Goal: Task Accomplishment & Management: Manage account settings

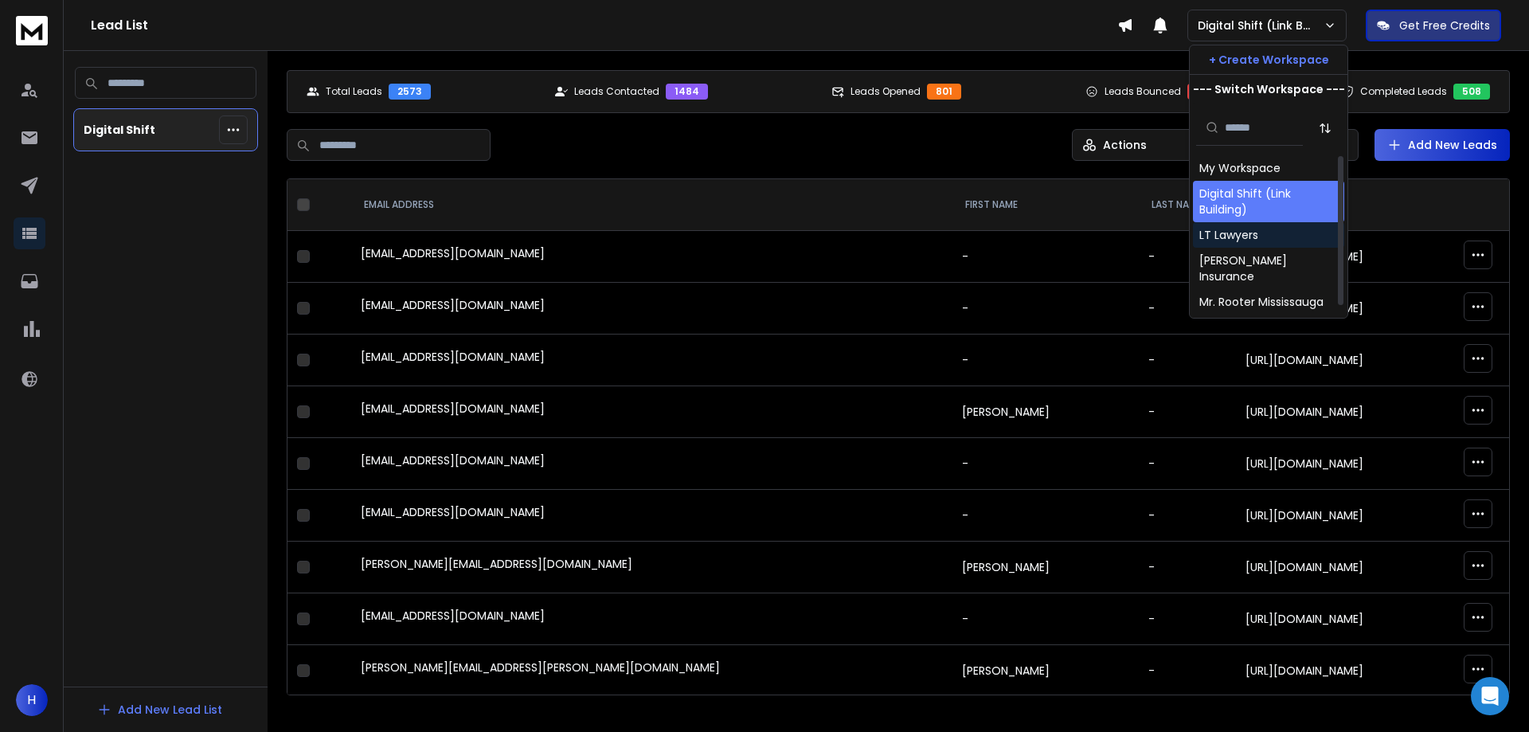
scroll to position [128596, 0]
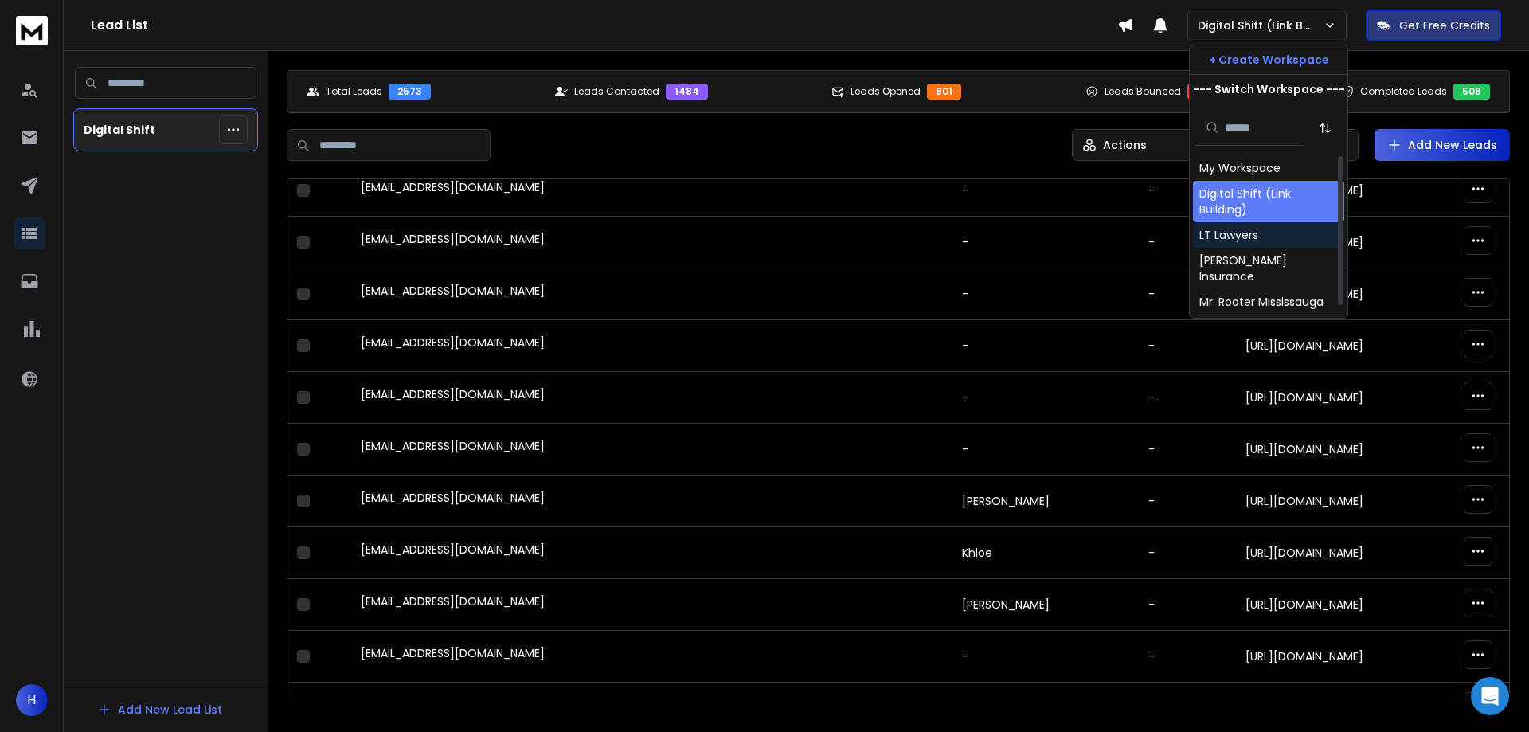
click at [1236, 236] on div "LT Lawyers" at bounding box center [1228, 235] width 59 height 16
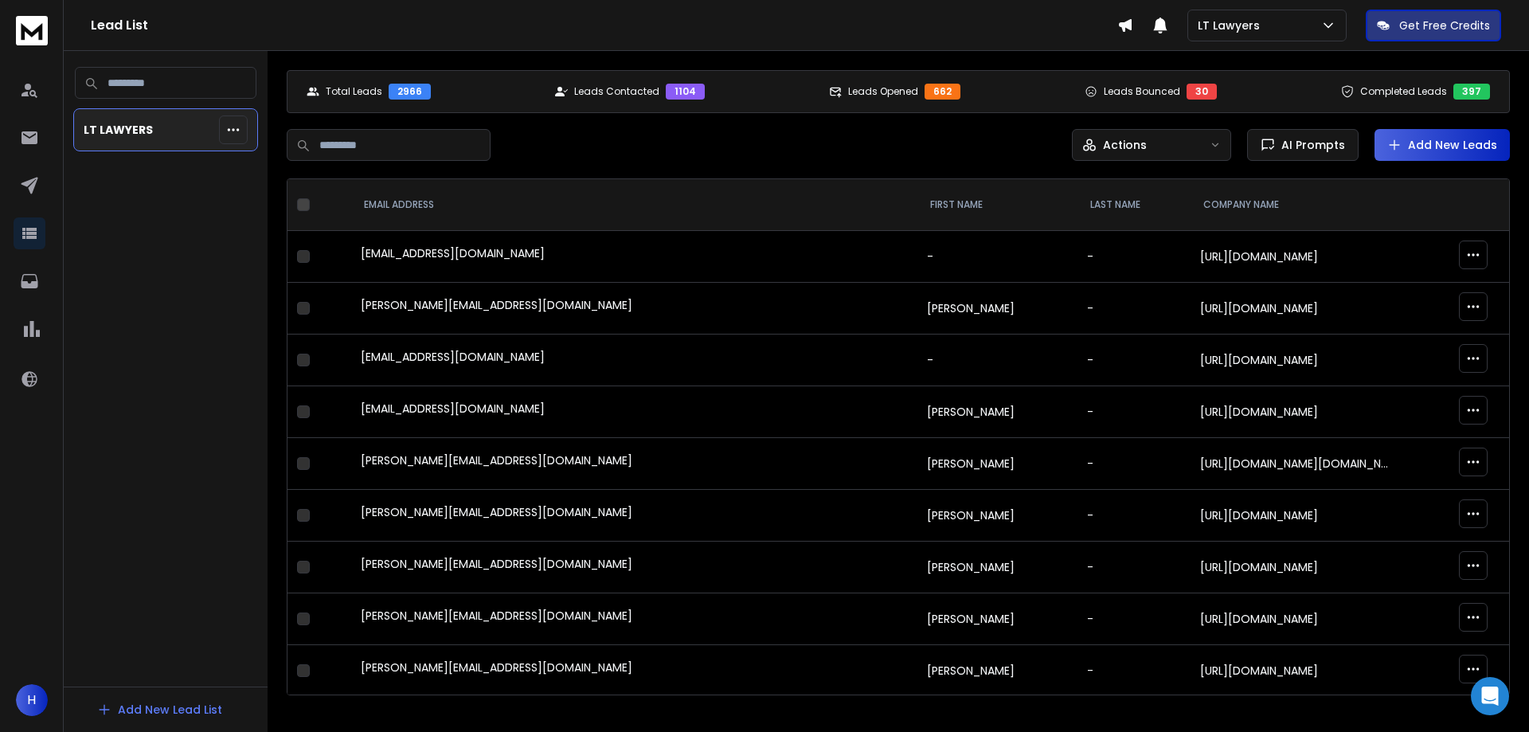
click at [1440, 158] on button "Add New Leads" at bounding box center [1442, 145] width 135 height 32
click at [1433, 140] on link "Add New Leads" at bounding box center [1442, 145] width 110 height 16
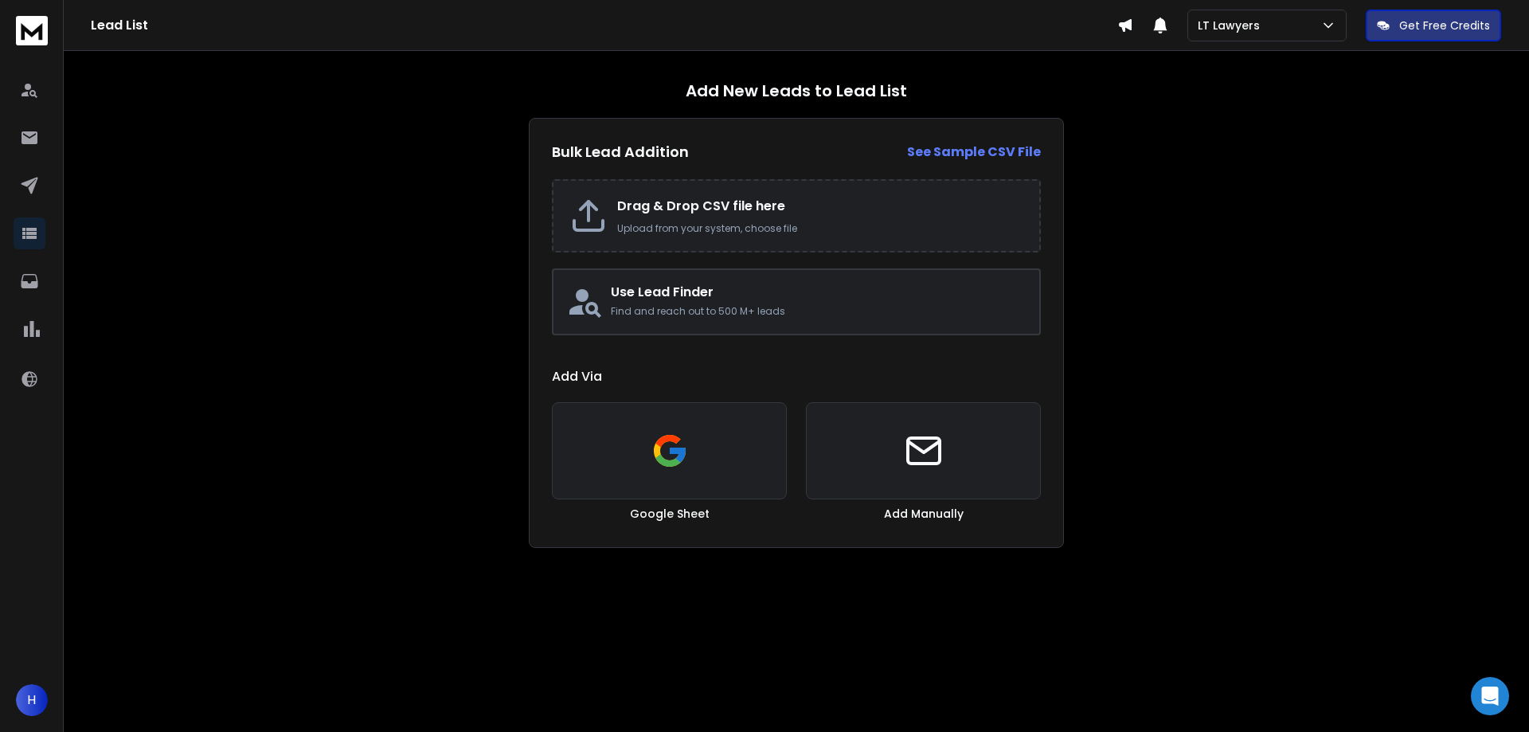
click at [690, 217] on div "Drag & Drop CSV file here Upload from your system, choose file" at bounding box center [820, 216] width 406 height 38
type input "**********"
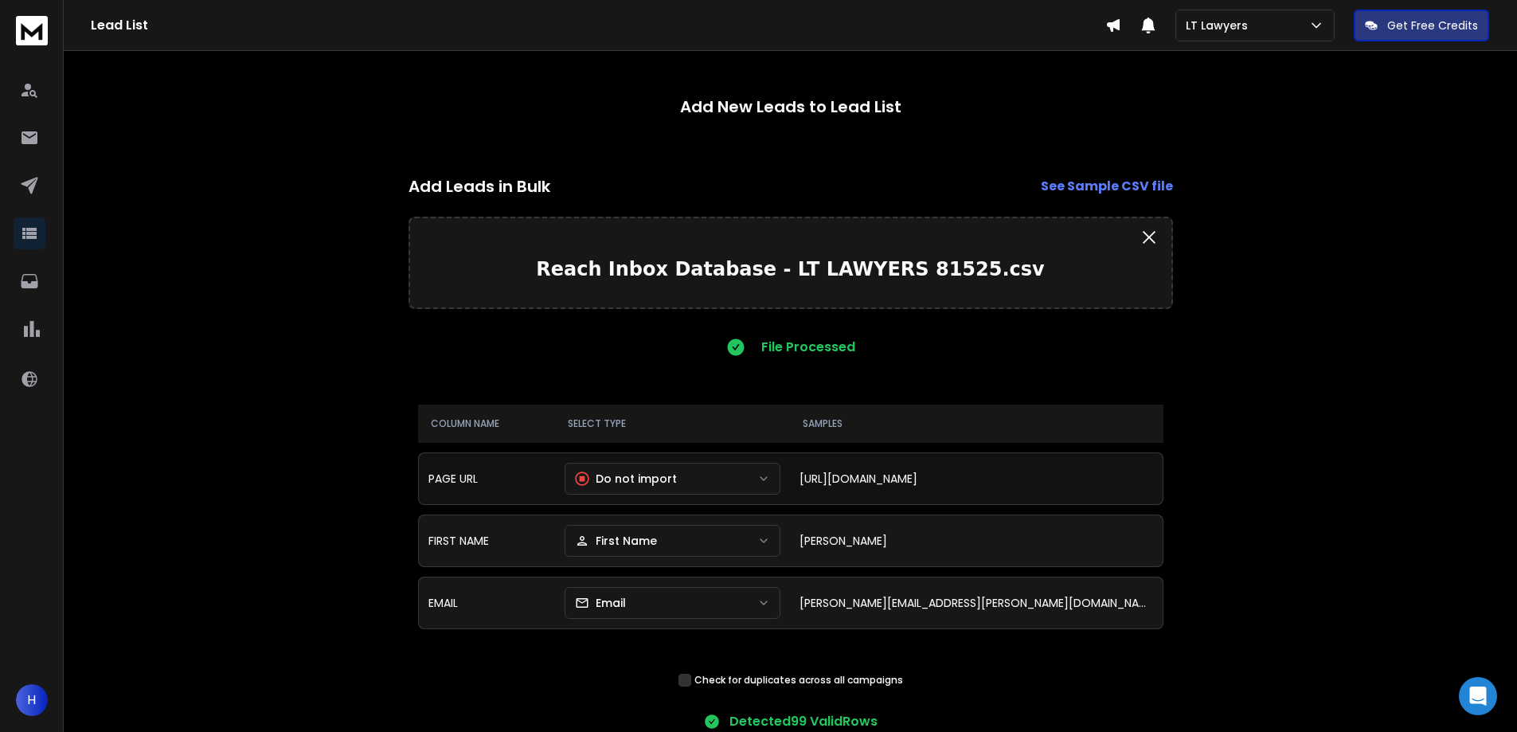
click at [721, 474] on button "Do not import" at bounding box center [673, 479] width 216 height 32
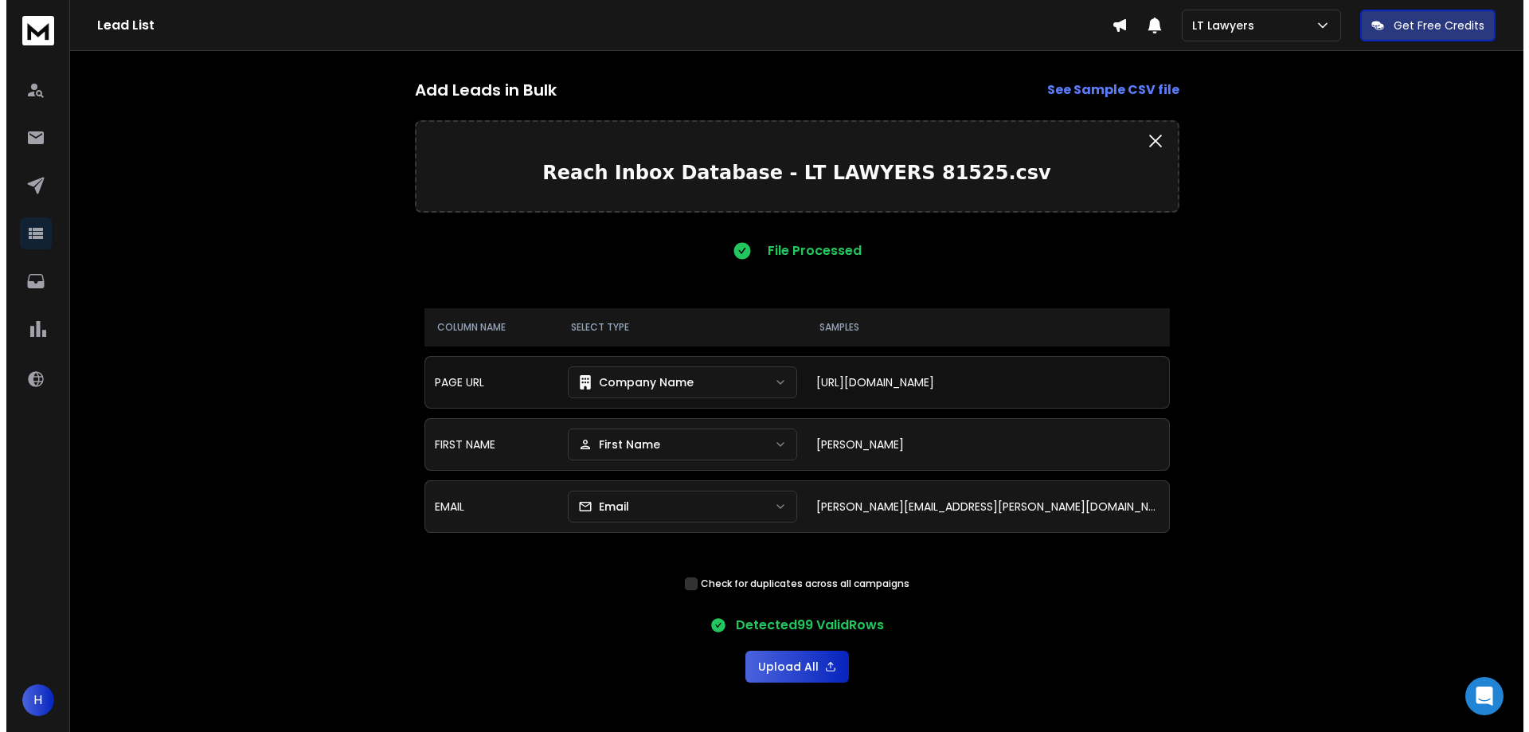
scroll to position [98, 0]
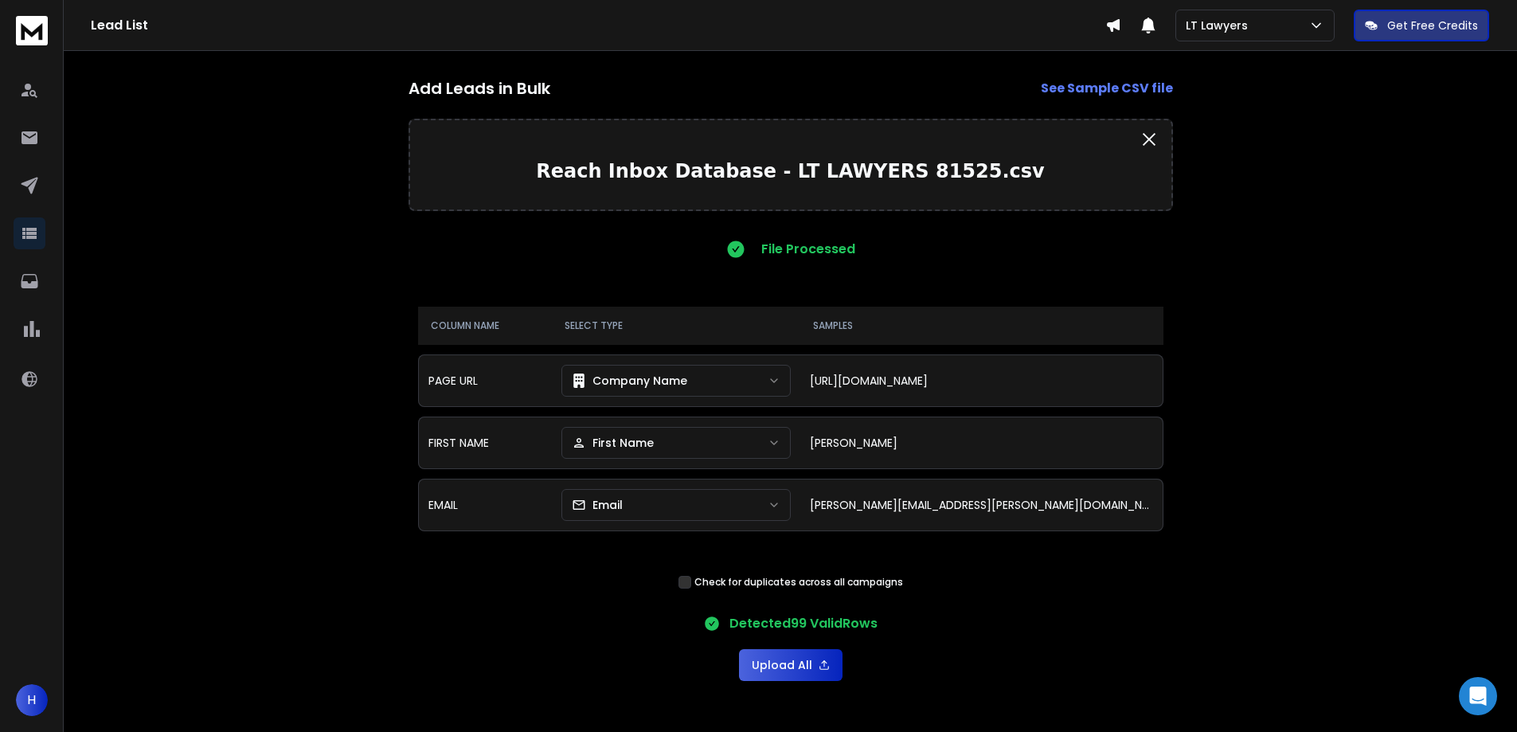
click at [685, 579] on button "Check for duplicates across all campaigns" at bounding box center [685, 582] width 13 height 13
click at [794, 665] on button "Upload All" at bounding box center [791, 665] width 104 height 32
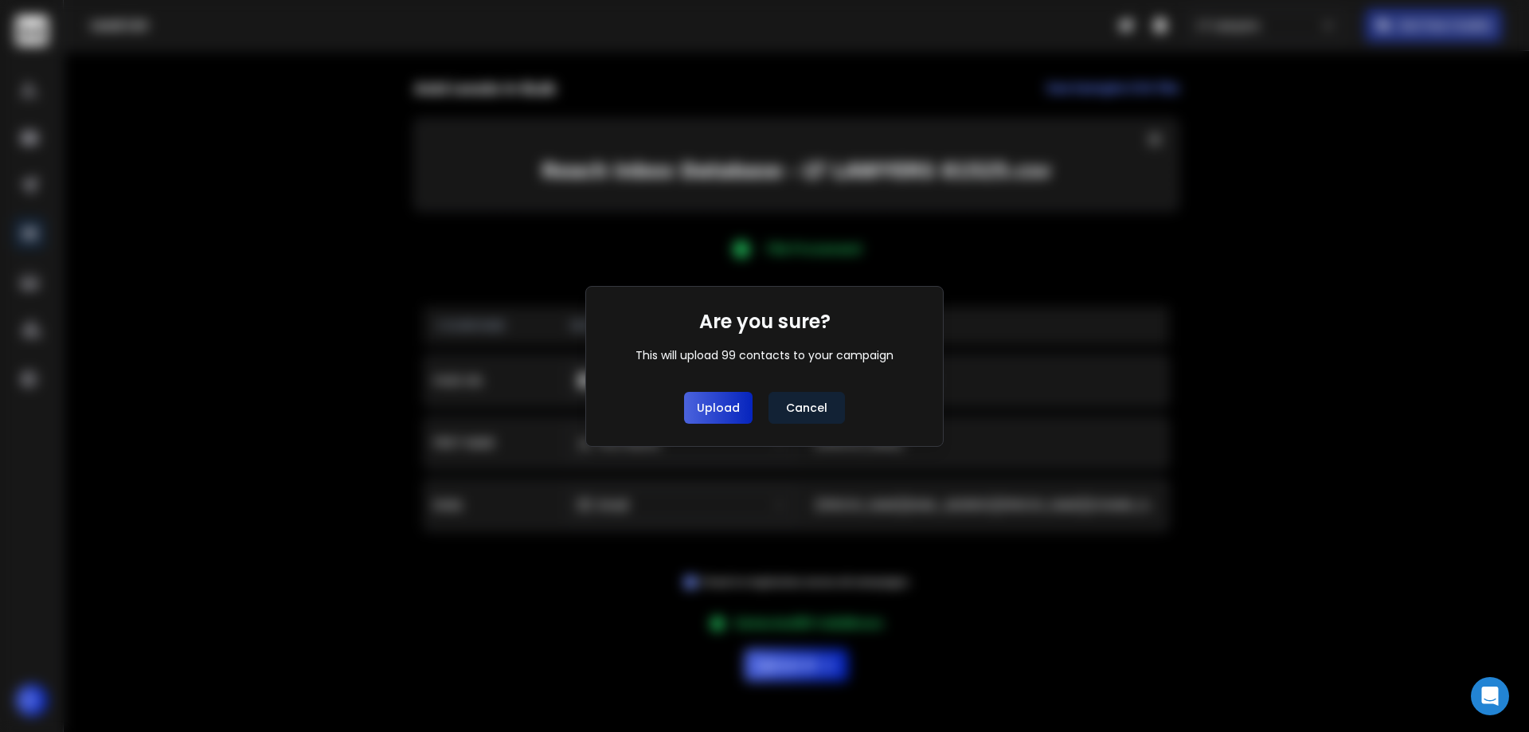
click at [717, 407] on button "Upload" at bounding box center [718, 408] width 68 height 32
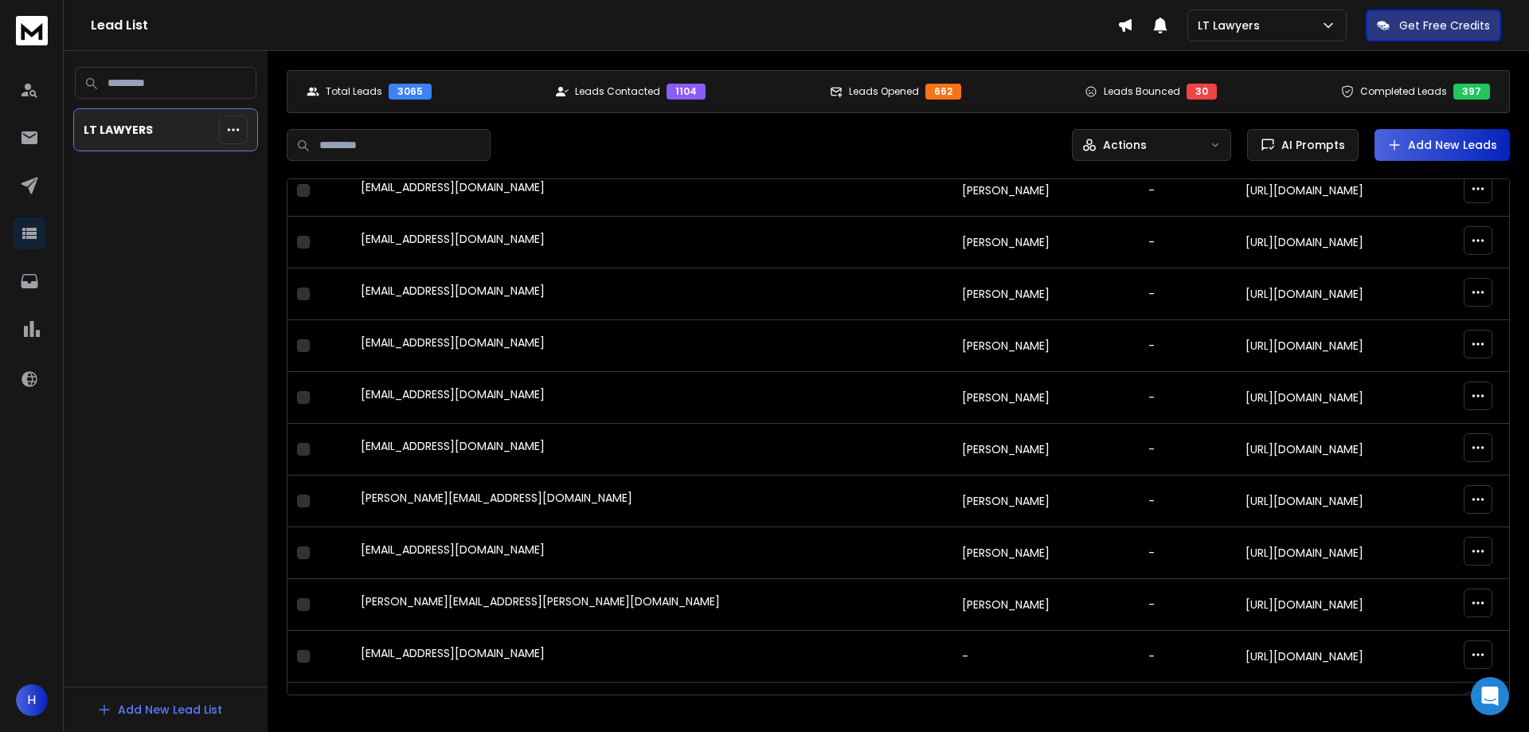
scroll to position [158205, 0]
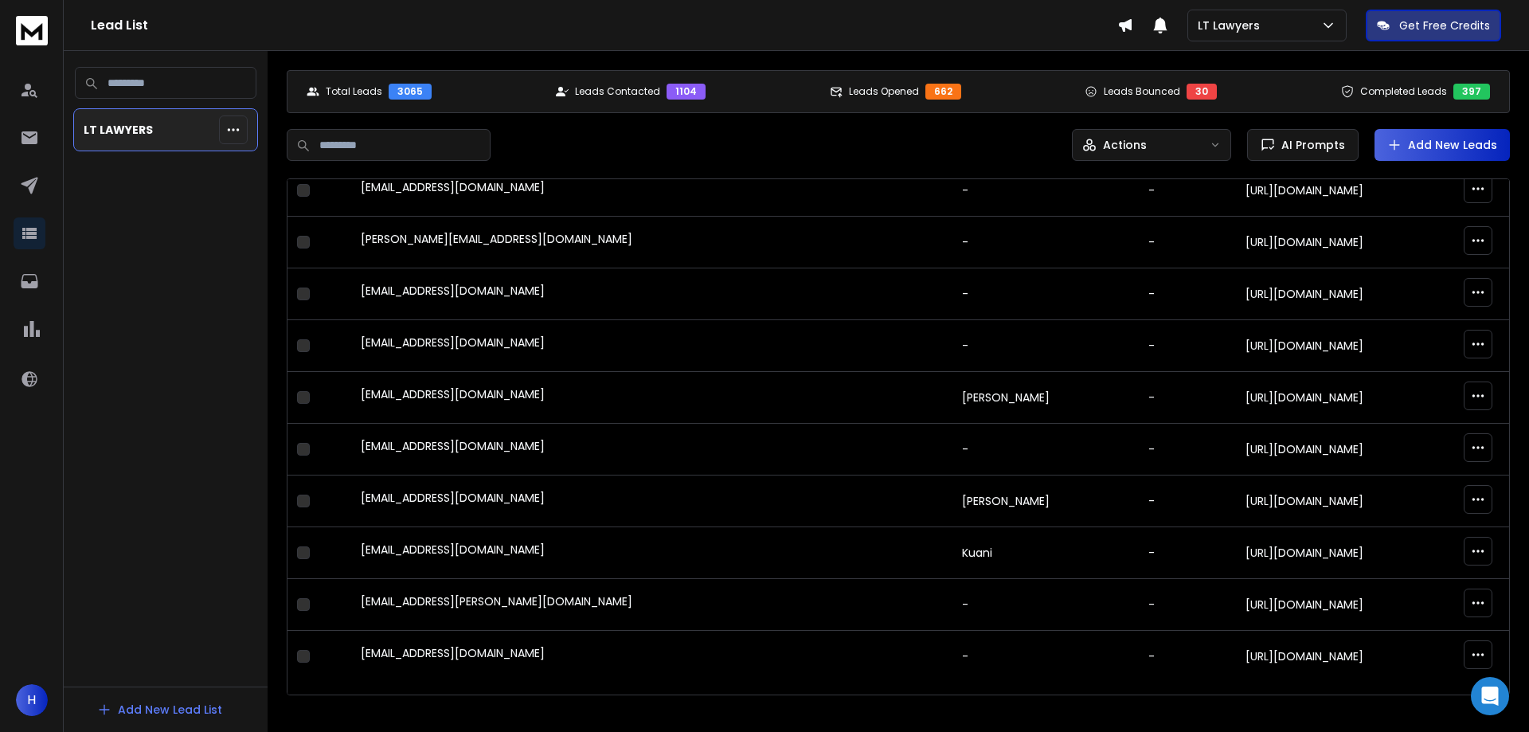
drag, startPoint x: 303, startPoint y: 654, endPoint x: 301, endPoint y: 553, distance: 100.4
click at [301, 653] on button "button" at bounding box center [303, 656] width 13 height 13
click at [300, 601] on button "button" at bounding box center [303, 604] width 13 height 13
click at [301, 553] on button "button" at bounding box center [303, 552] width 13 height 13
click at [303, 499] on button "button" at bounding box center [303, 501] width 13 height 13
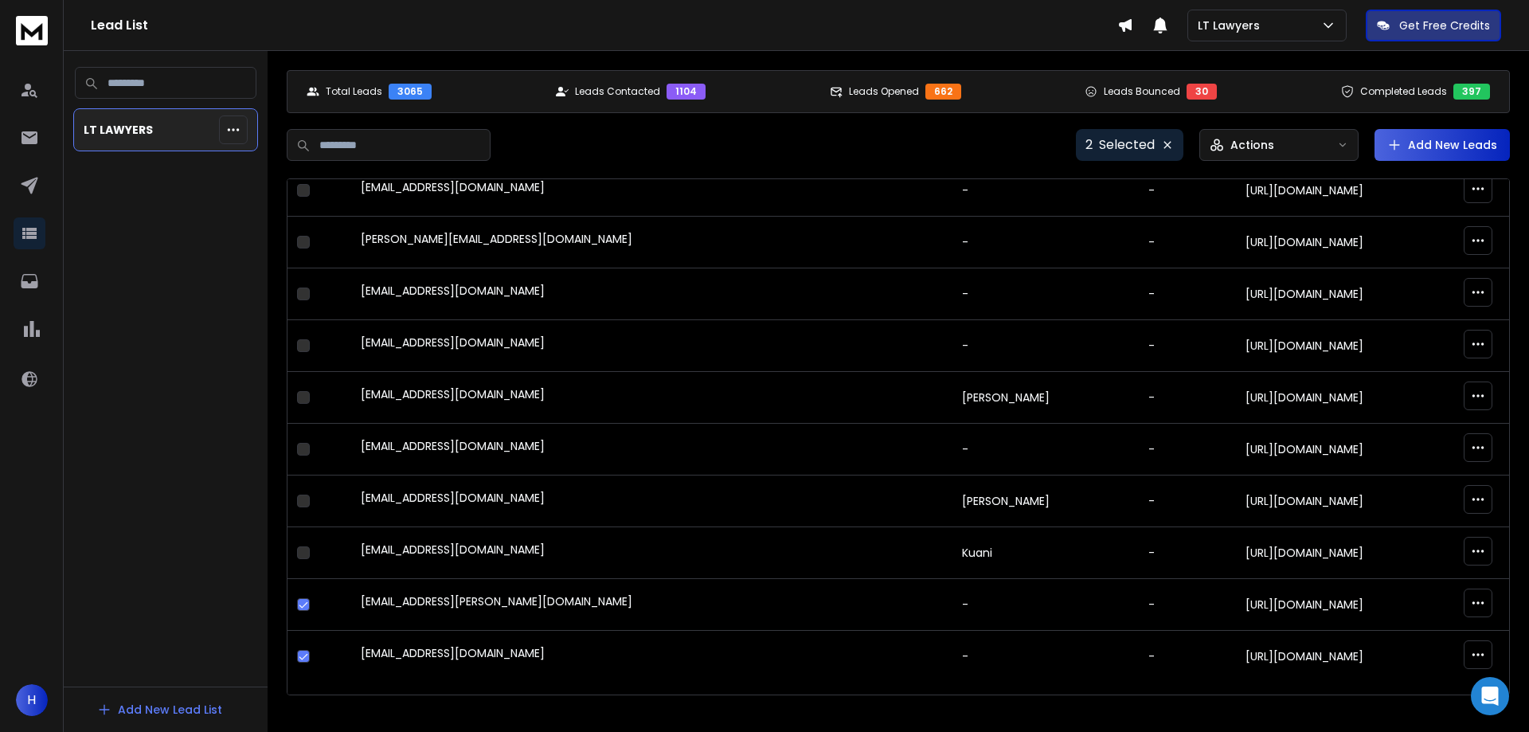
click at [303, 448] on button "button" at bounding box center [303, 449] width 13 height 13
click at [303, 398] on button "button" at bounding box center [303, 397] width 13 height 13
click at [300, 342] on button "button" at bounding box center [303, 345] width 13 height 13
click at [302, 292] on button "button" at bounding box center [303, 293] width 13 height 13
click at [303, 242] on button "button" at bounding box center [303, 242] width 13 height 13
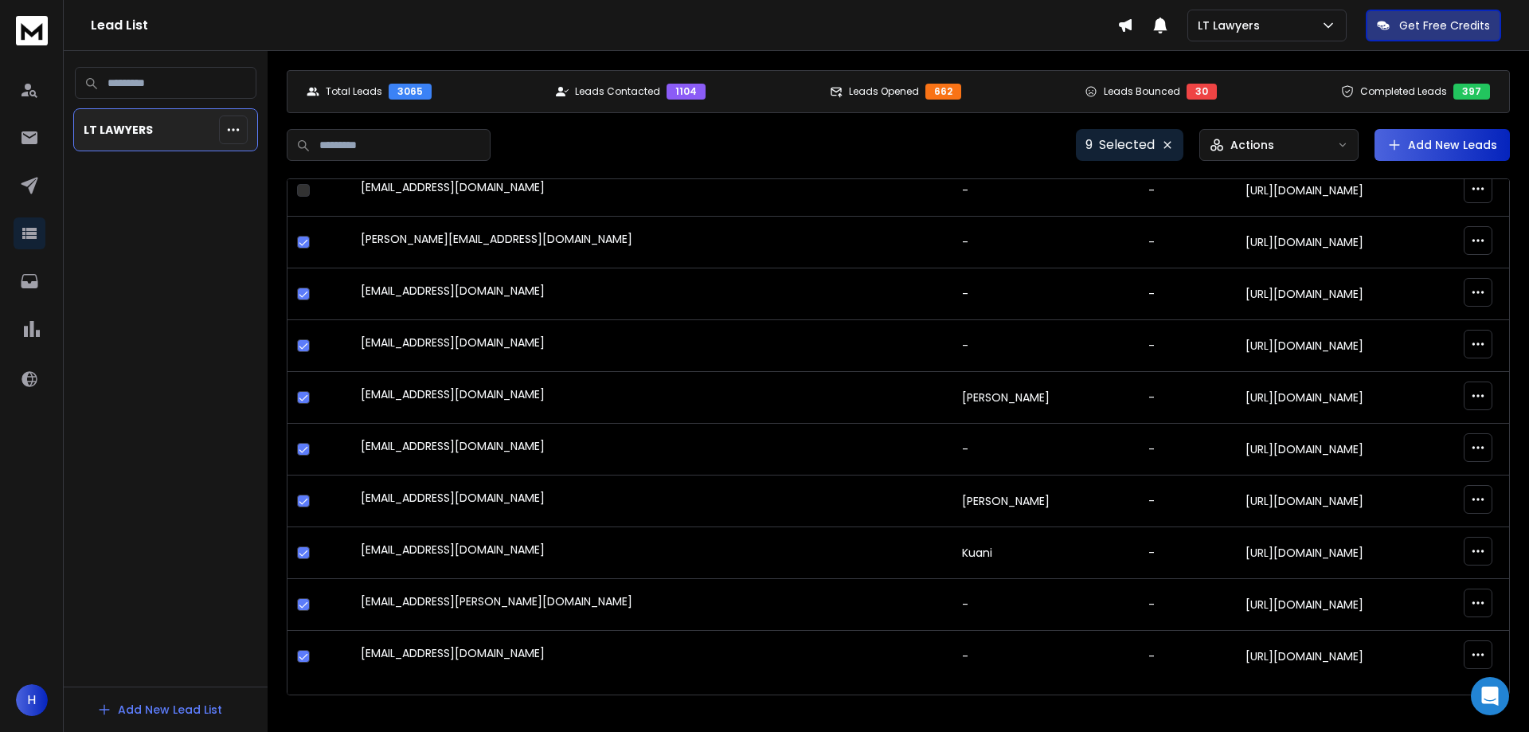
click at [302, 190] on button "button" at bounding box center [303, 190] width 13 height 13
click at [300, 145] on button "button" at bounding box center [303, 138] width 13 height 13
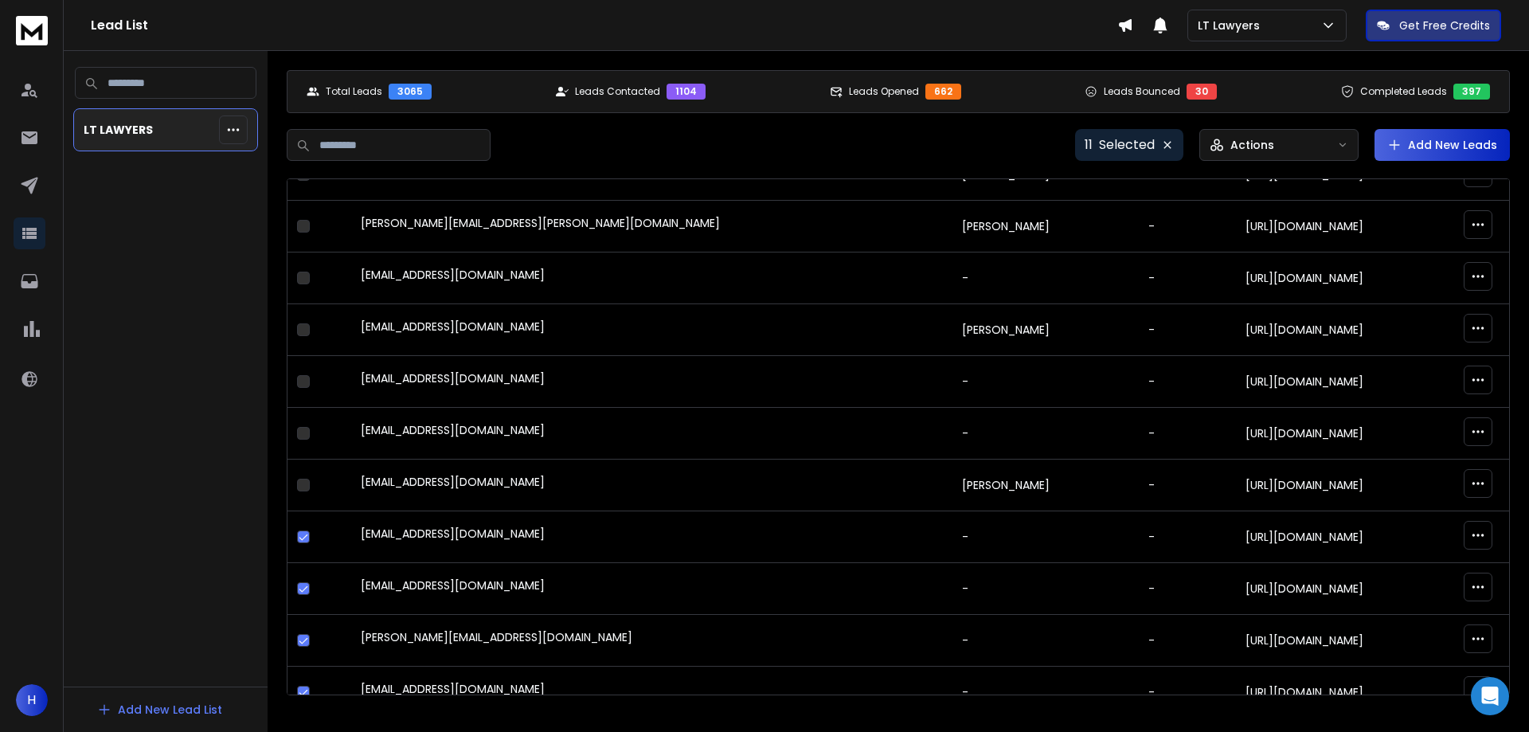
drag, startPoint x: 301, startPoint y: 486, endPoint x: 442, endPoint y: 347, distance: 197.7
click at [303, 480] on button "button" at bounding box center [303, 485] width 13 height 13
click at [303, 436] on button "button" at bounding box center [303, 433] width 13 height 13
click at [299, 384] on button "button" at bounding box center [303, 381] width 13 height 13
click at [302, 326] on button "button" at bounding box center [303, 329] width 13 height 13
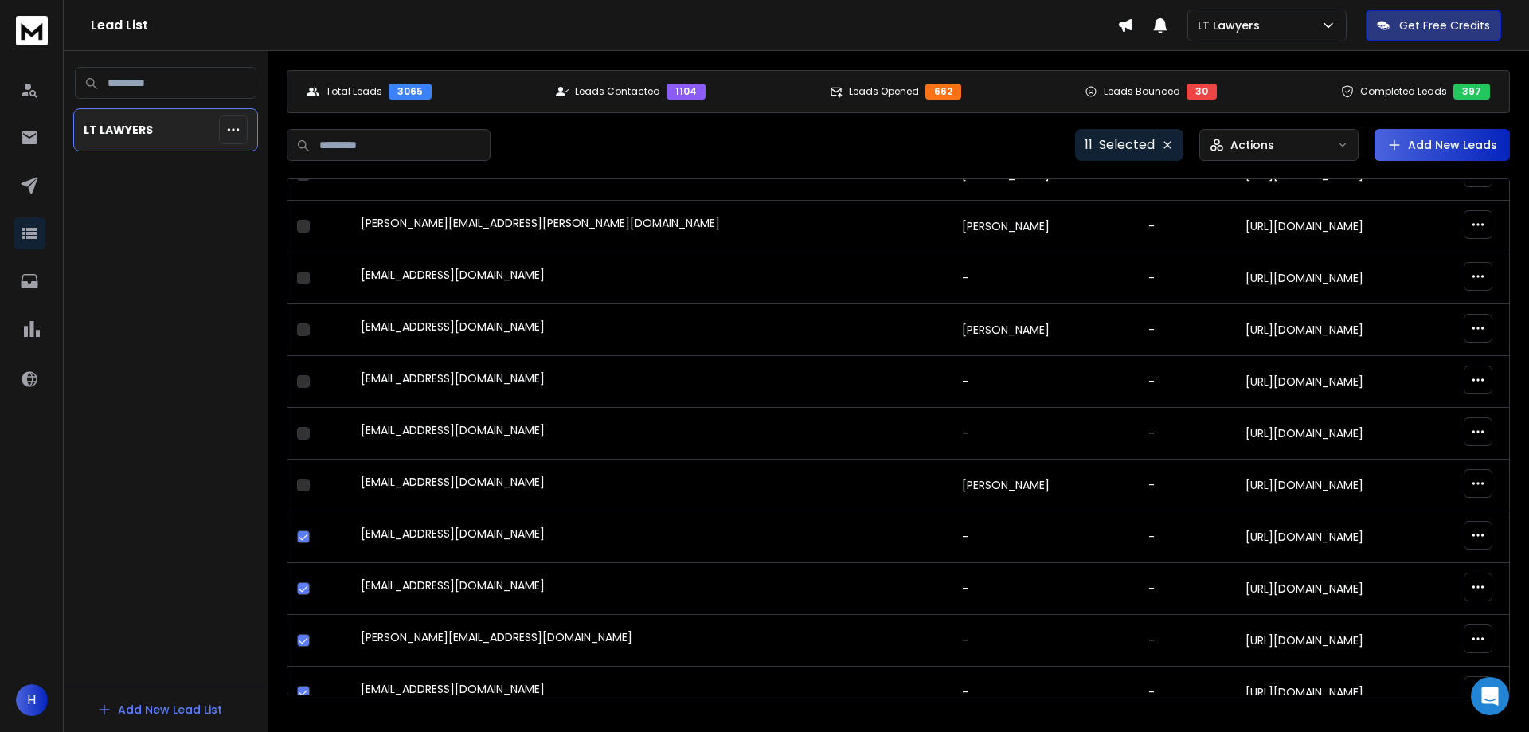
click at [299, 278] on button "button" at bounding box center [303, 278] width 13 height 13
click at [299, 226] on button "button" at bounding box center [303, 226] width 13 height 13
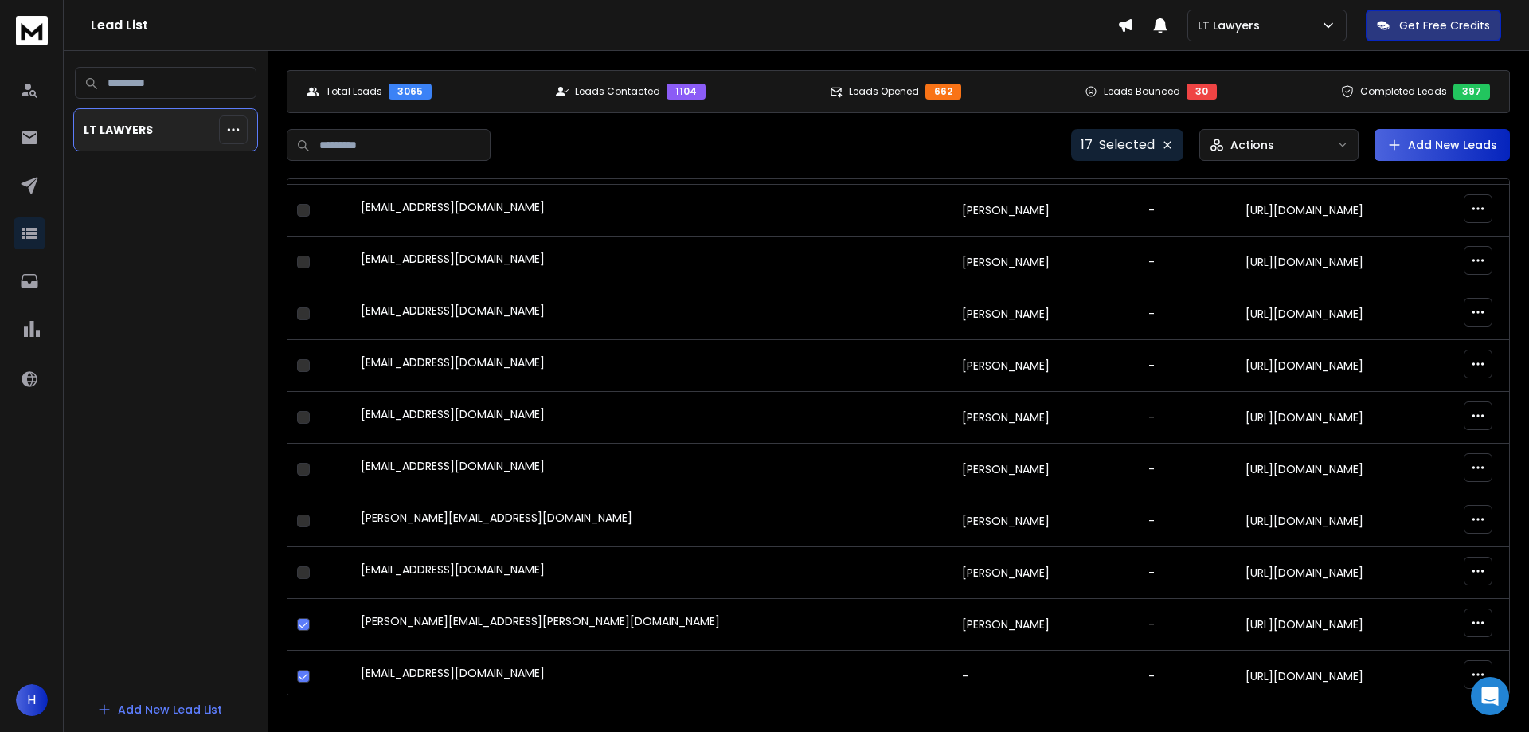
click at [303, 569] on button "button" at bounding box center [303, 572] width 13 height 13
click at [302, 522] on button "button" at bounding box center [303, 520] width 13 height 13
click at [302, 467] on button "button" at bounding box center [303, 469] width 13 height 13
click at [302, 414] on button "button" at bounding box center [303, 417] width 13 height 13
click at [302, 362] on button "button" at bounding box center [303, 365] width 13 height 13
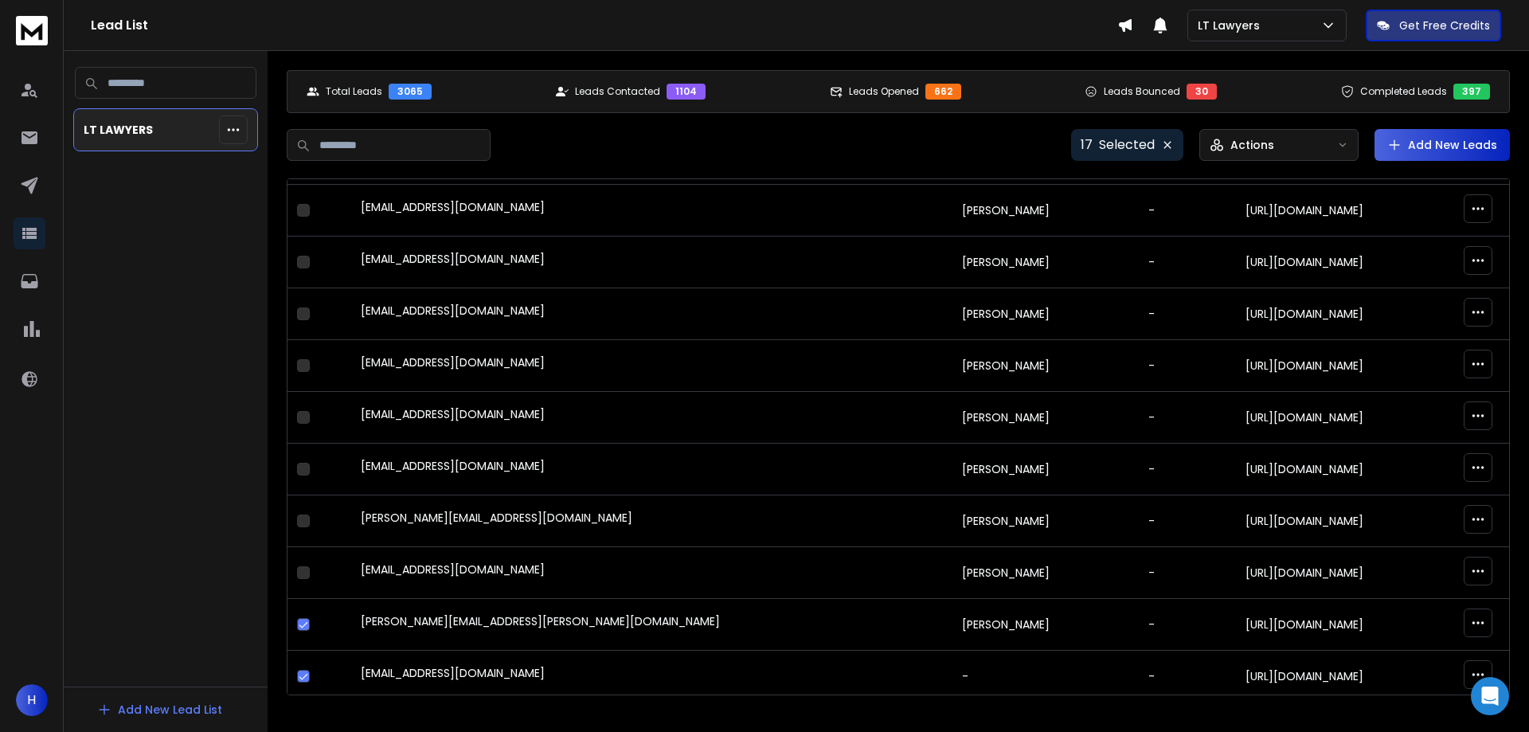
click at [303, 315] on button "button" at bounding box center [303, 313] width 13 height 13
click at [299, 260] on button "button" at bounding box center [303, 262] width 13 height 13
click at [304, 211] on button "button" at bounding box center [303, 210] width 13 height 13
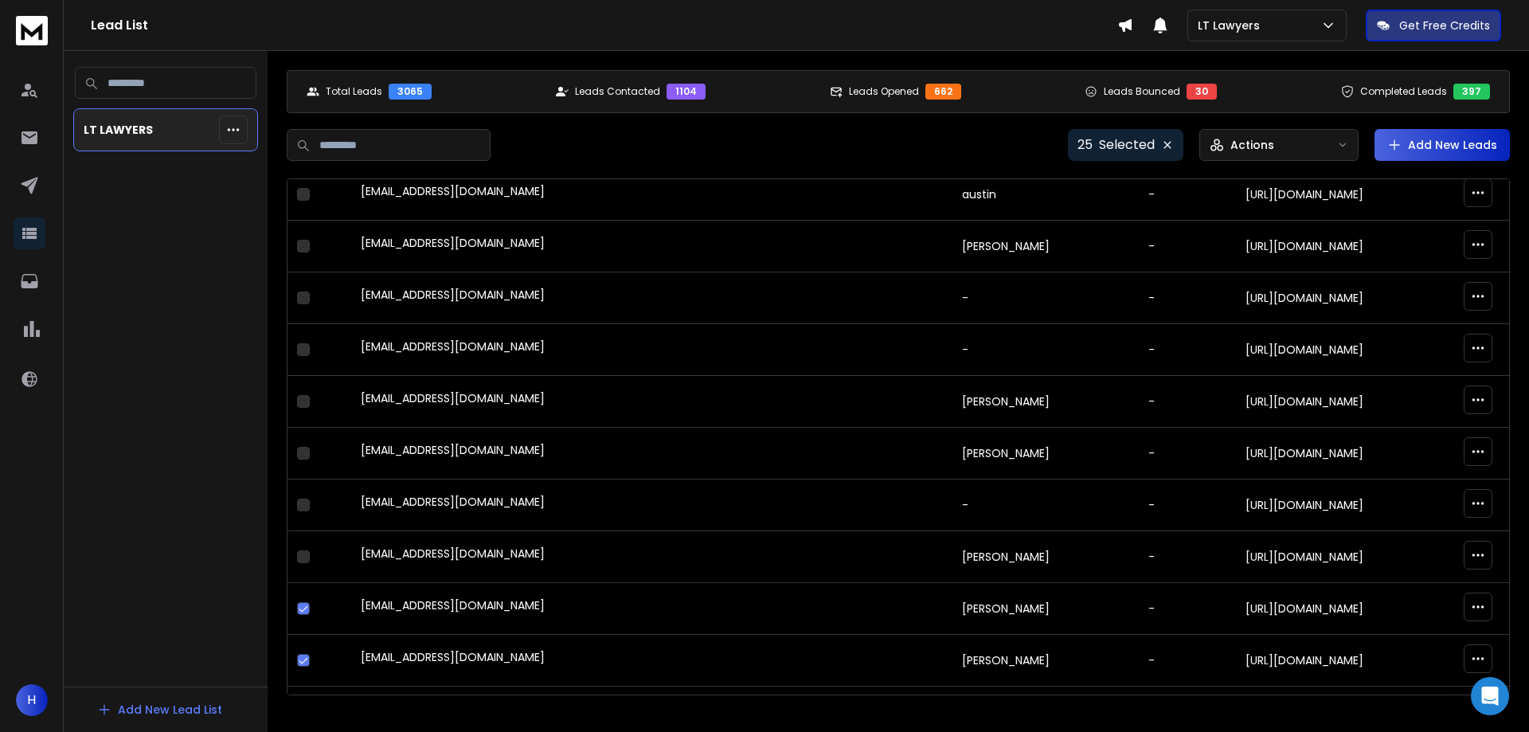
click at [302, 557] on button "button" at bounding box center [303, 556] width 13 height 13
click at [300, 508] on button "button" at bounding box center [303, 505] width 13 height 13
click at [303, 456] on button "button" at bounding box center [303, 453] width 13 height 13
click at [307, 399] on button "button" at bounding box center [303, 401] width 13 height 13
click at [304, 349] on button "button" at bounding box center [303, 349] width 13 height 13
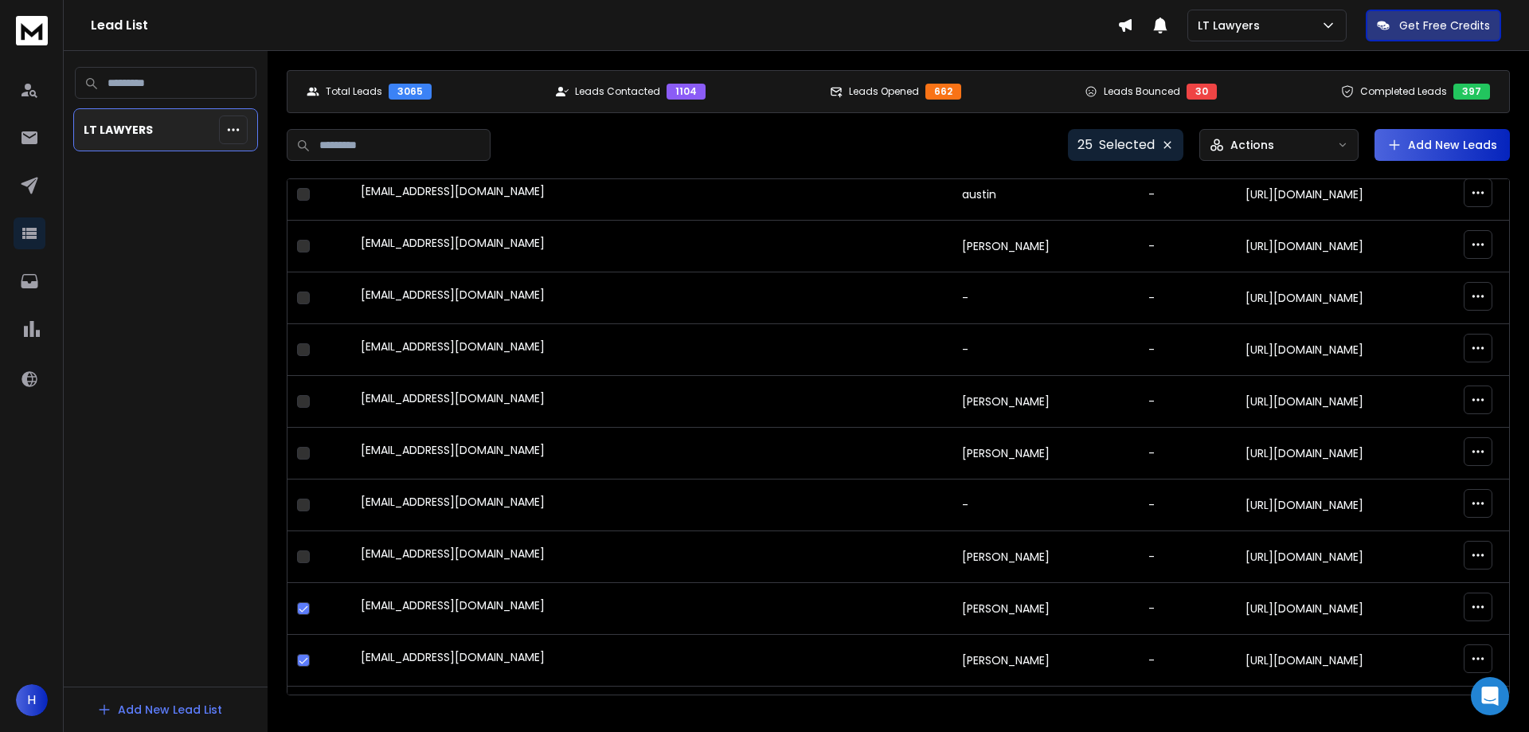
click at [303, 299] on button "button" at bounding box center [303, 297] width 13 height 13
click at [302, 246] on button "button" at bounding box center [303, 246] width 13 height 13
click at [305, 193] on button "button" at bounding box center [303, 194] width 13 height 13
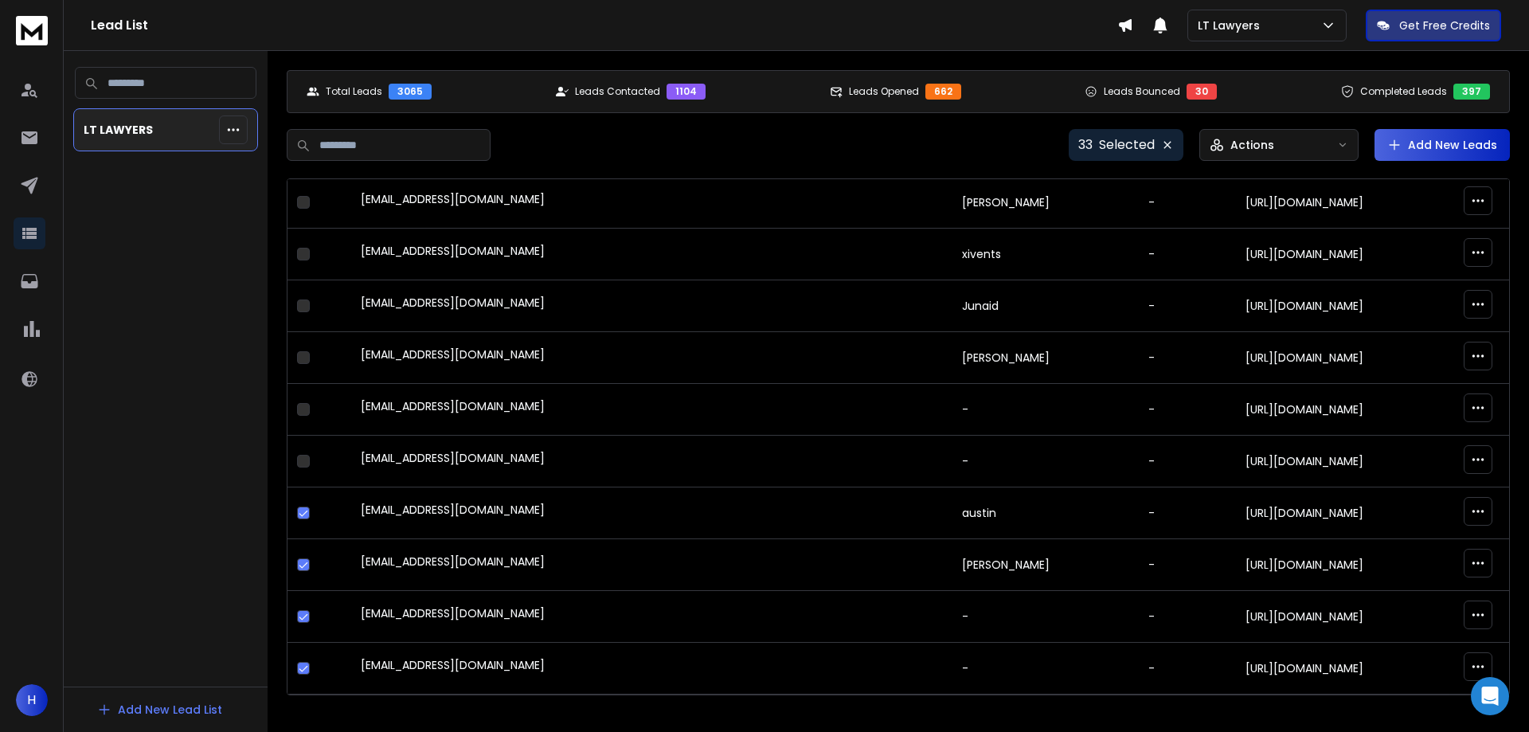
drag, startPoint x: 304, startPoint y: 457, endPoint x: 302, endPoint y: 411, distance: 46.3
click at [303, 457] on button "button" at bounding box center [303, 461] width 13 height 13
drag, startPoint x: 302, startPoint y: 411, endPoint x: 301, endPoint y: 354, distance: 56.5
click at [302, 409] on button "button" at bounding box center [303, 409] width 13 height 13
click at [301, 358] on button "button" at bounding box center [303, 357] width 13 height 13
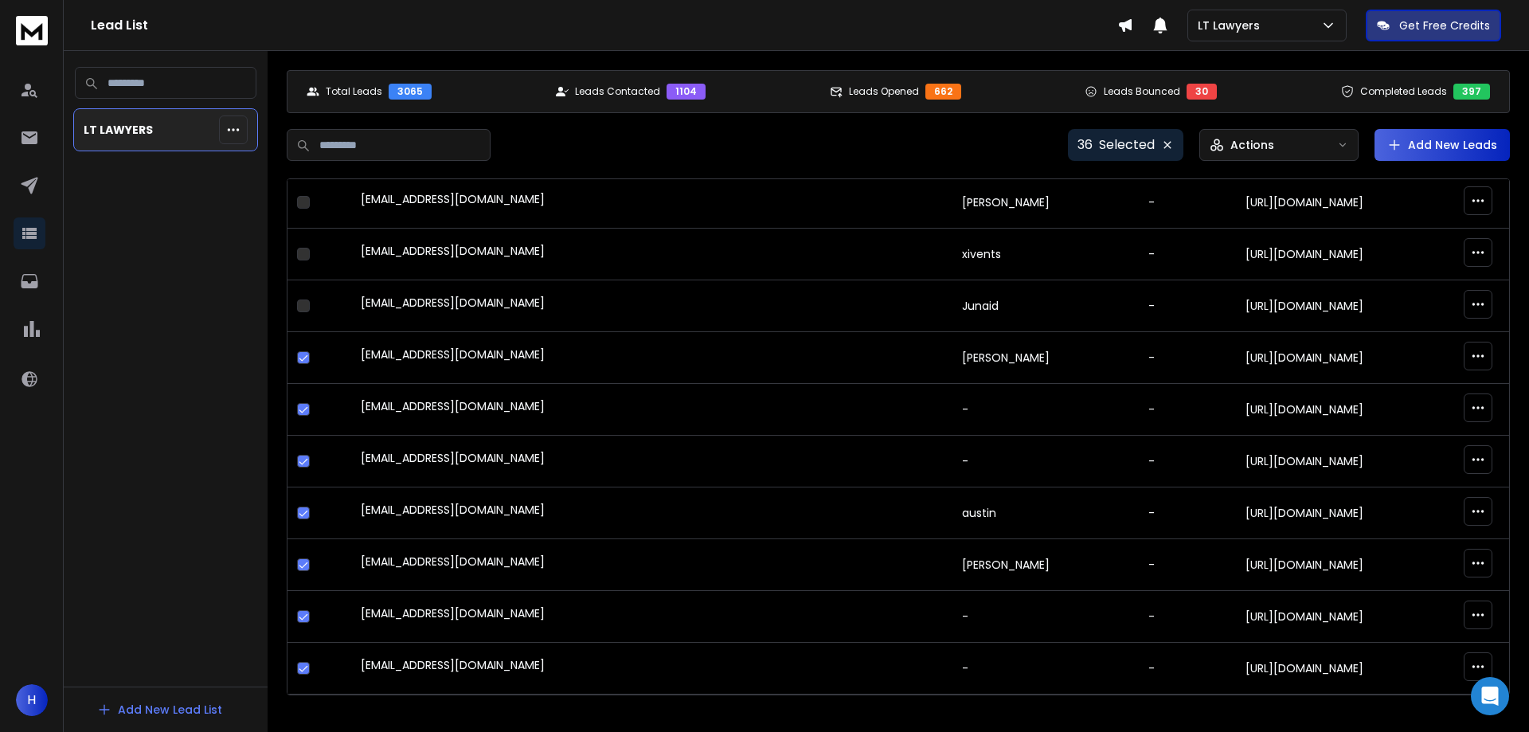
click at [300, 306] on button "button" at bounding box center [303, 305] width 13 height 13
click at [305, 254] on button "button" at bounding box center [303, 254] width 13 height 13
click at [303, 204] on button "button" at bounding box center [303, 202] width 13 height 13
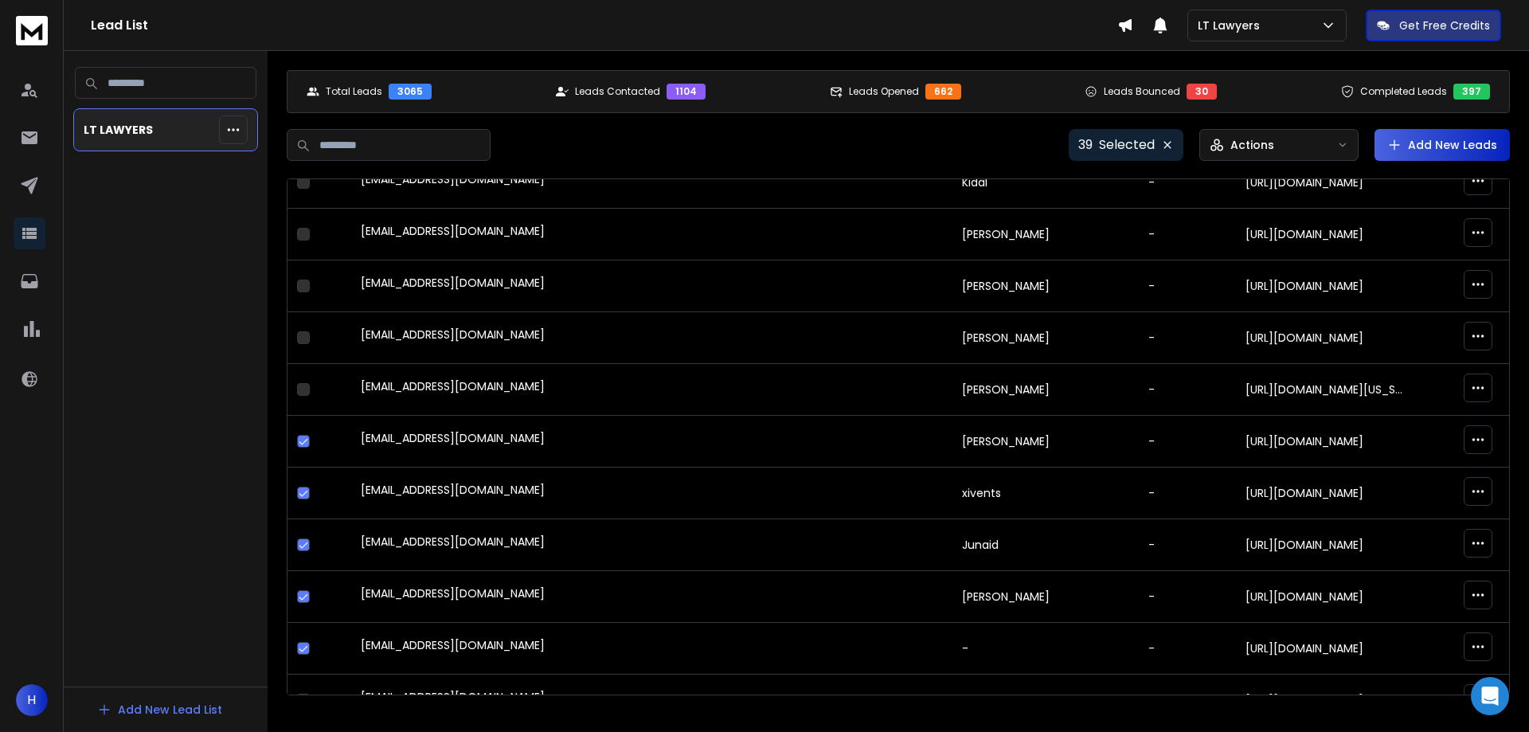
click at [303, 387] on button "button" at bounding box center [303, 389] width 13 height 13
click at [303, 337] on button "button" at bounding box center [303, 337] width 13 height 13
click at [303, 283] on button "button" at bounding box center [303, 286] width 13 height 13
click at [303, 237] on button "button" at bounding box center [303, 234] width 13 height 13
click at [302, 186] on button "button" at bounding box center [303, 182] width 13 height 13
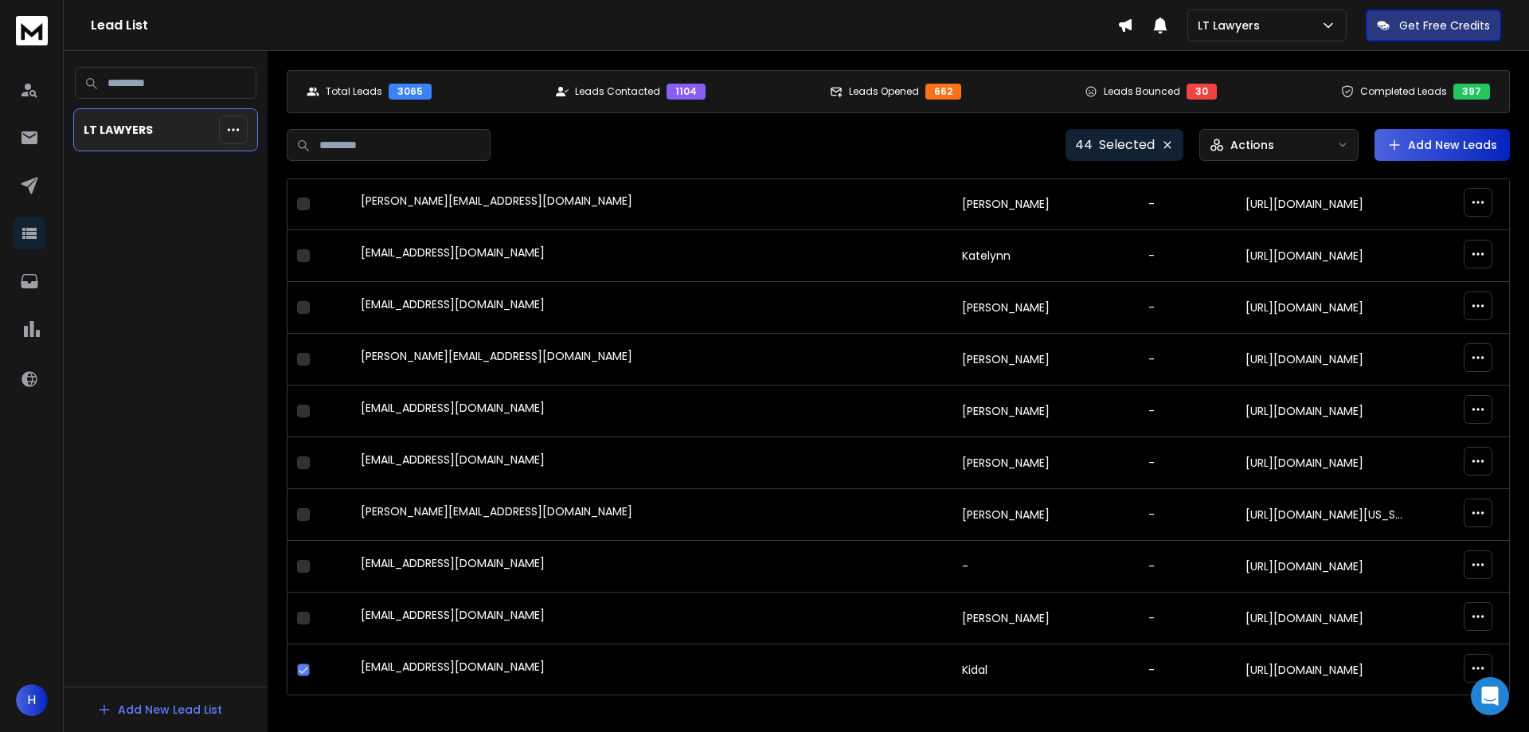
scroll to position [155976, 0]
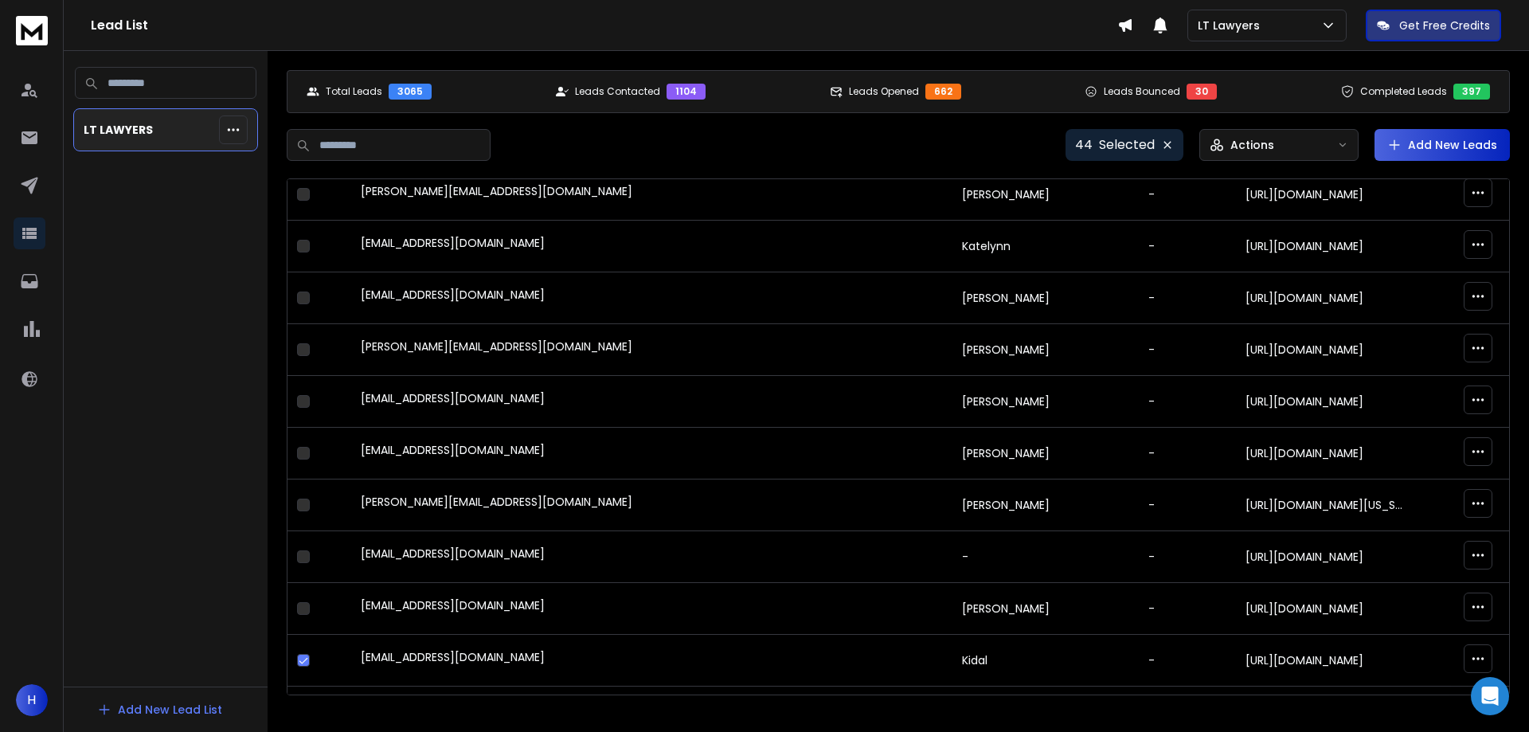
click at [303, 608] on button "button" at bounding box center [303, 608] width 13 height 13
click at [304, 556] on button "button" at bounding box center [303, 556] width 13 height 13
click at [303, 504] on button "button" at bounding box center [303, 505] width 13 height 13
click at [303, 449] on button "button" at bounding box center [303, 453] width 13 height 13
click at [307, 401] on button "button" at bounding box center [303, 401] width 13 height 13
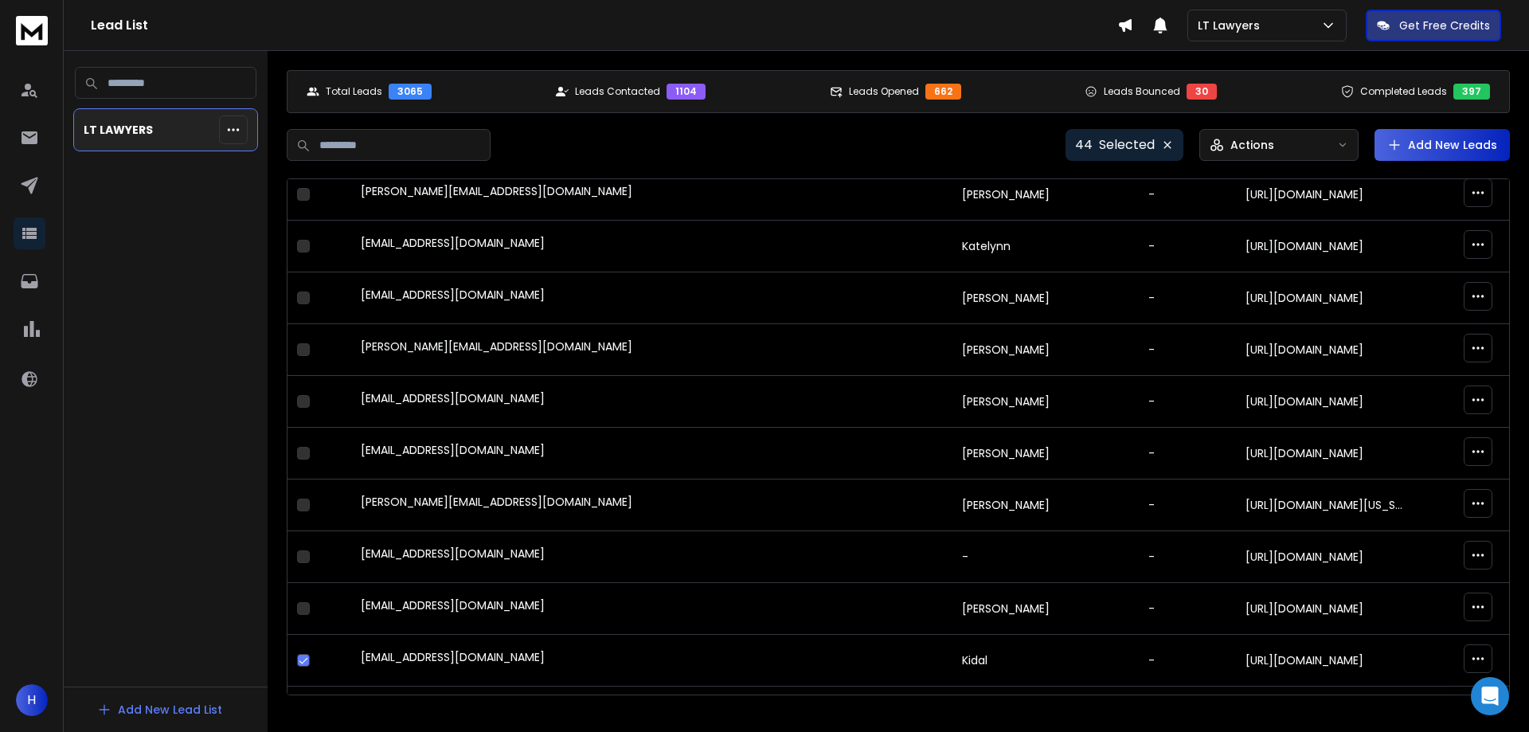
click at [304, 344] on button "button" at bounding box center [303, 349] width 13 height 13
drag, startPoint x: 302, startPoint y: 300, endPoint x: 307, endPoint y: 195, distance: 105.3
click at [303, 299] on button "button" at bounding box center [303, 297] width 13 height 13
click at [303, 242] on button "button" at bounding box center [303, 246] width 13 height 13
click at [302, 192] on button "button" at bounding box center [303, 194] width 13 height 13
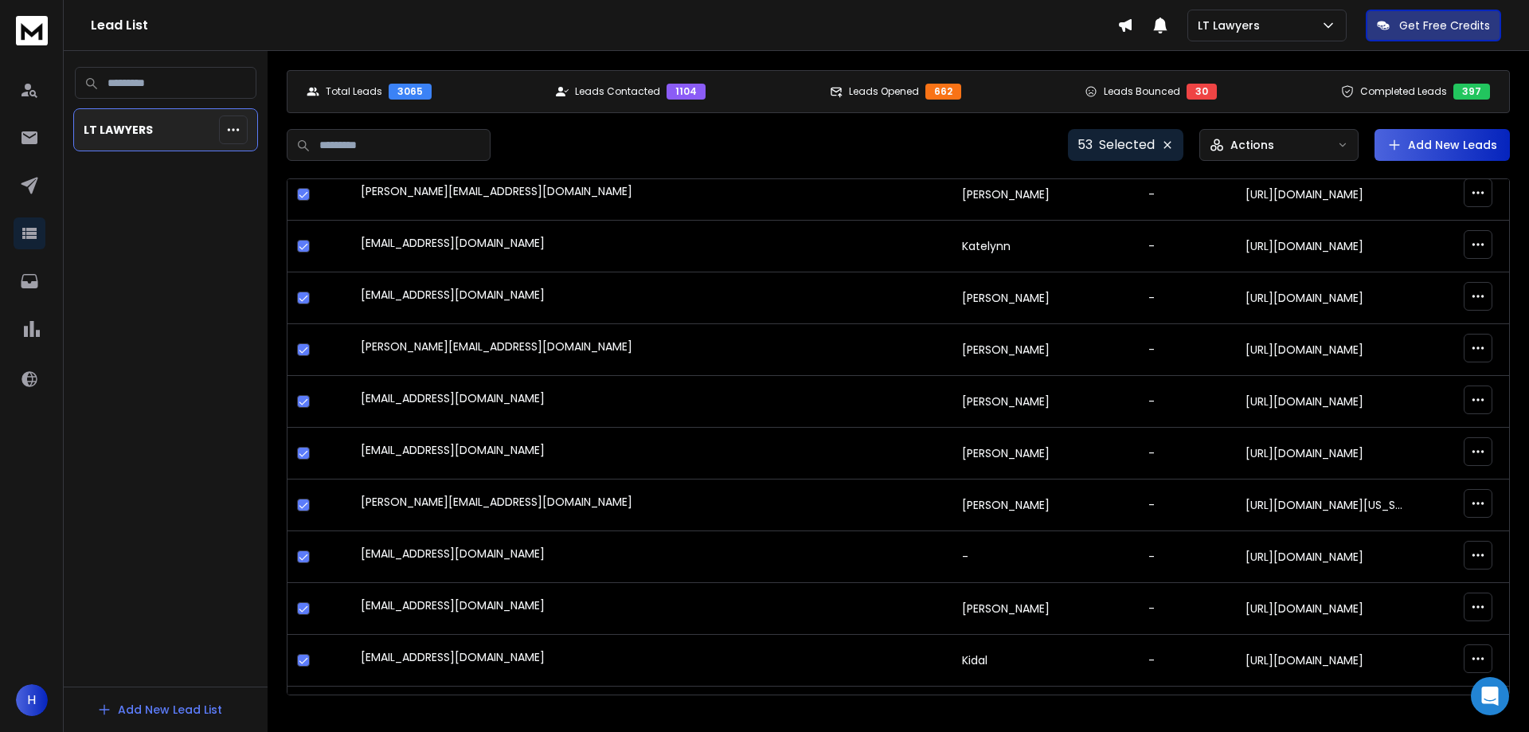
scroll to position [155577, 0]
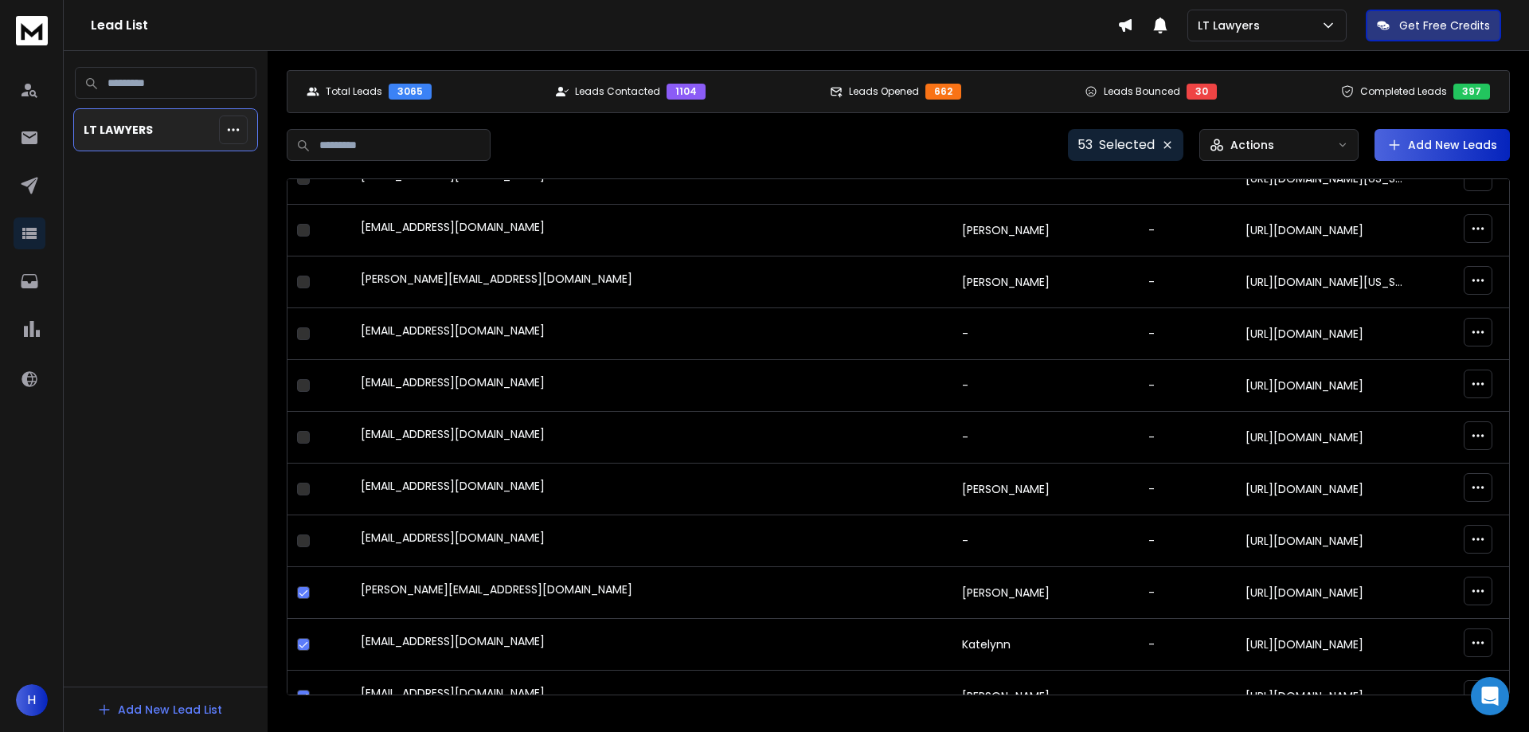
drag, startPoint x: 299, startPoint y: 541, endPoint x: 303, endPoint y: 440, distance: 100.4
click at [299, 540] on button "button" at bounding box center [303, 540] width 13 height 13
click at [300, 493] on button "button" at bounding box center [303, 489] width 13 height 13
drag, startPoint x: 303, startPoint y: 440, endPoint x: 305, endPoint y: 334, distance: 105.9
click at [303, 440] on button "button" at bounding box center [303, 437] width 13 height 13
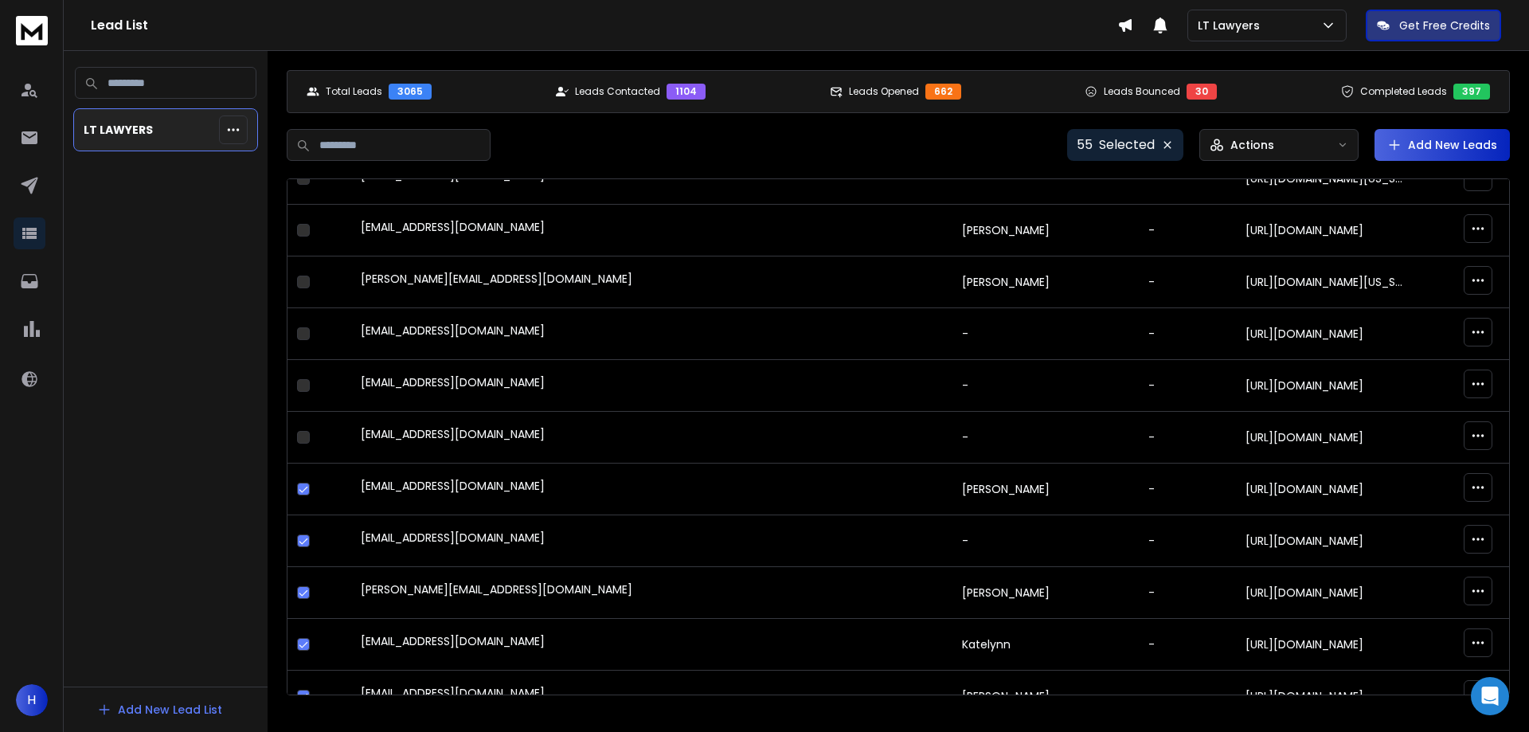
click at [305, 387] on button "button" at bounding box center [303, 385] width 13 height 13
drag, startPoint x: 305, startPoint y: 334, endPoint x: 303, endPoint y: 280, distance: 54.2
click at [304, 334] on button "button" at bounding box center [303, 333] width 13 height 13
click at [303, 280] on button "button" at bounding box center [303, 282] width 13 height 13
click at [303, 236] on button "button" at bounding box center [303, 230] width 13 height 13
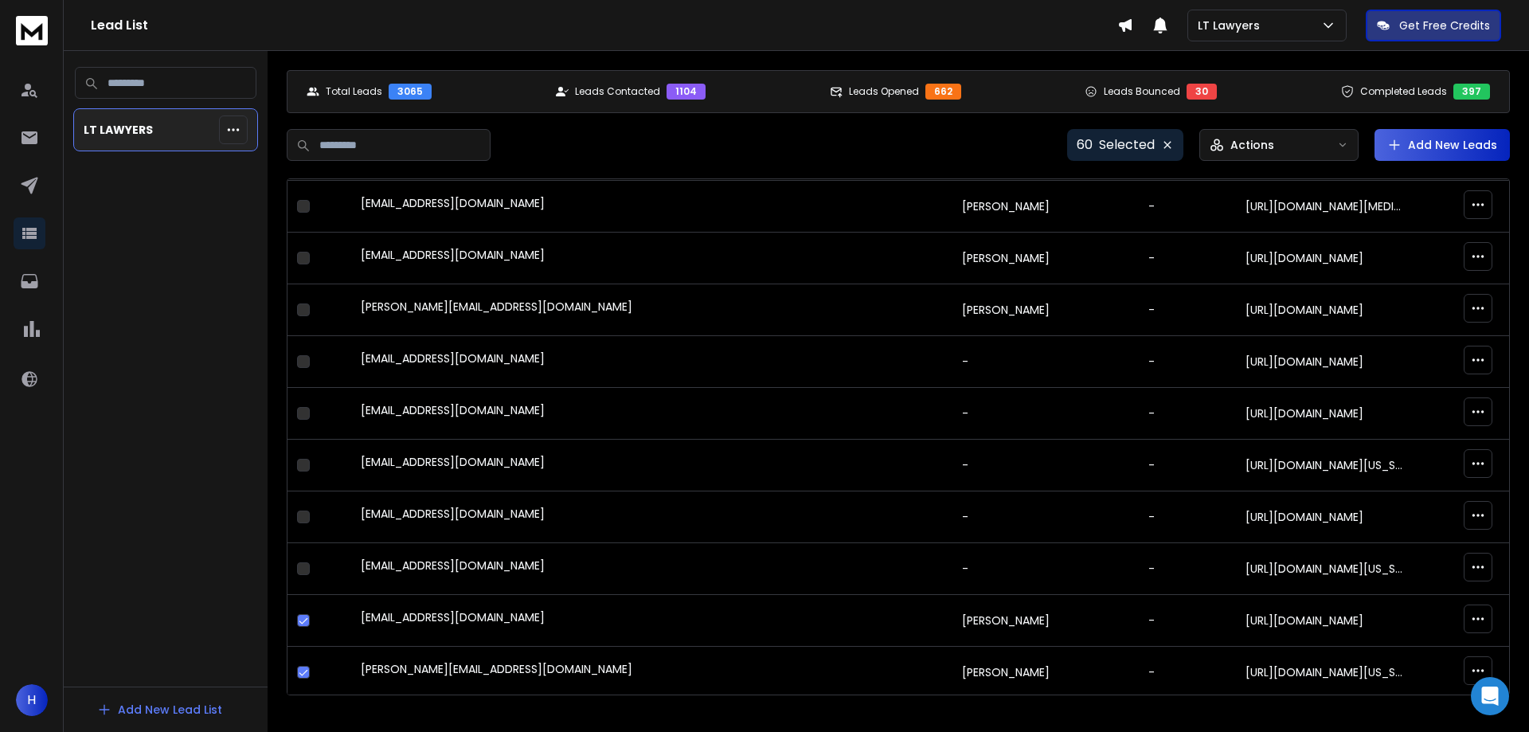
scroll to position [155179, 0]
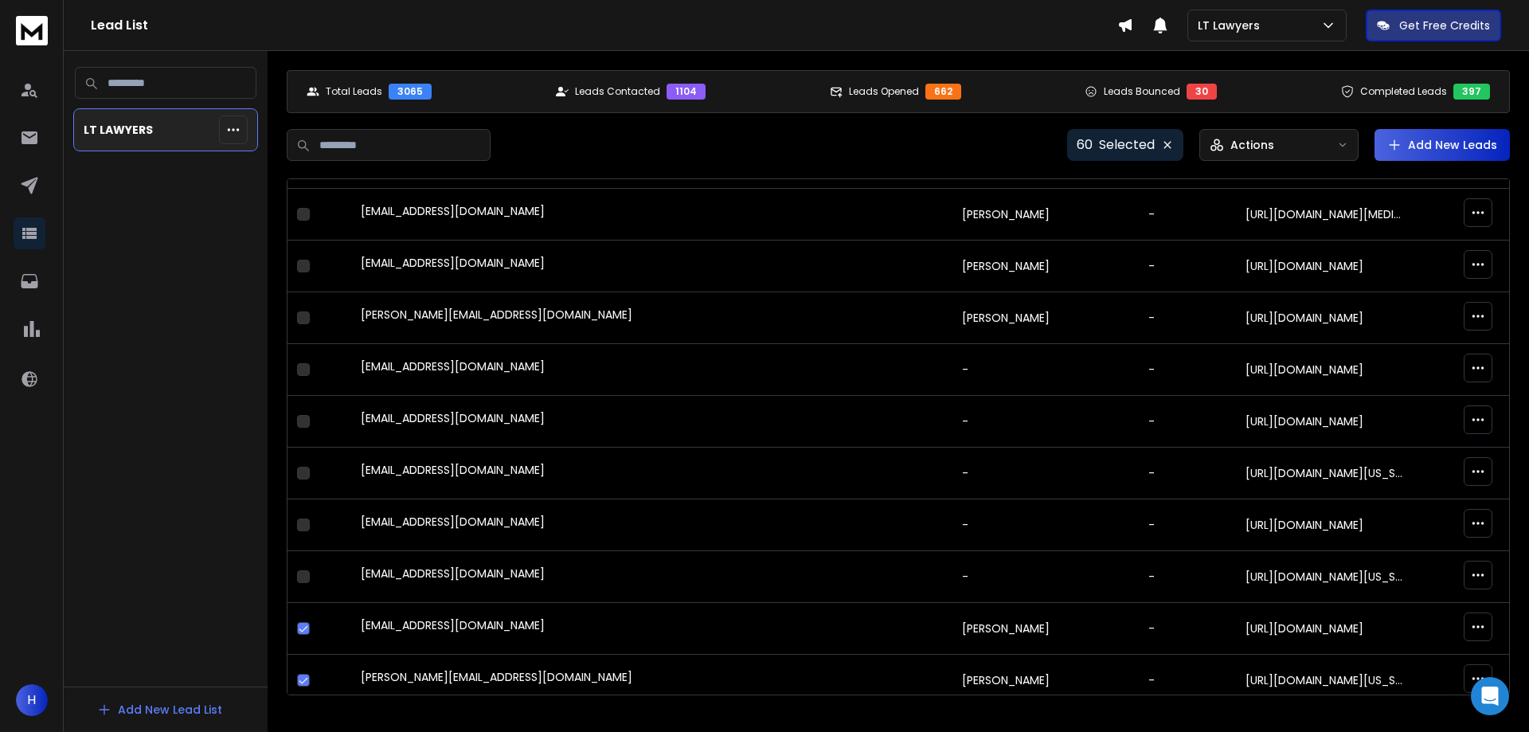
drag, startPoint x: 301, startPoint y: 577, endPoint x: 301, endPoint y: 478, distance: 98.7
click at [300, 577] on button "button" at bounding box center [303, 576] width 13 height 13
click at [303, 526] on button "button" at bounding box center [303, 524] width 13 height 13
drag, startPoint x: 301, startPoint y: 477, endPoint x: 301, endPoint y: 424, distance: 52.6
click at [301, 475] on button "button" at bounding box center [303, 473] width 13 height 13
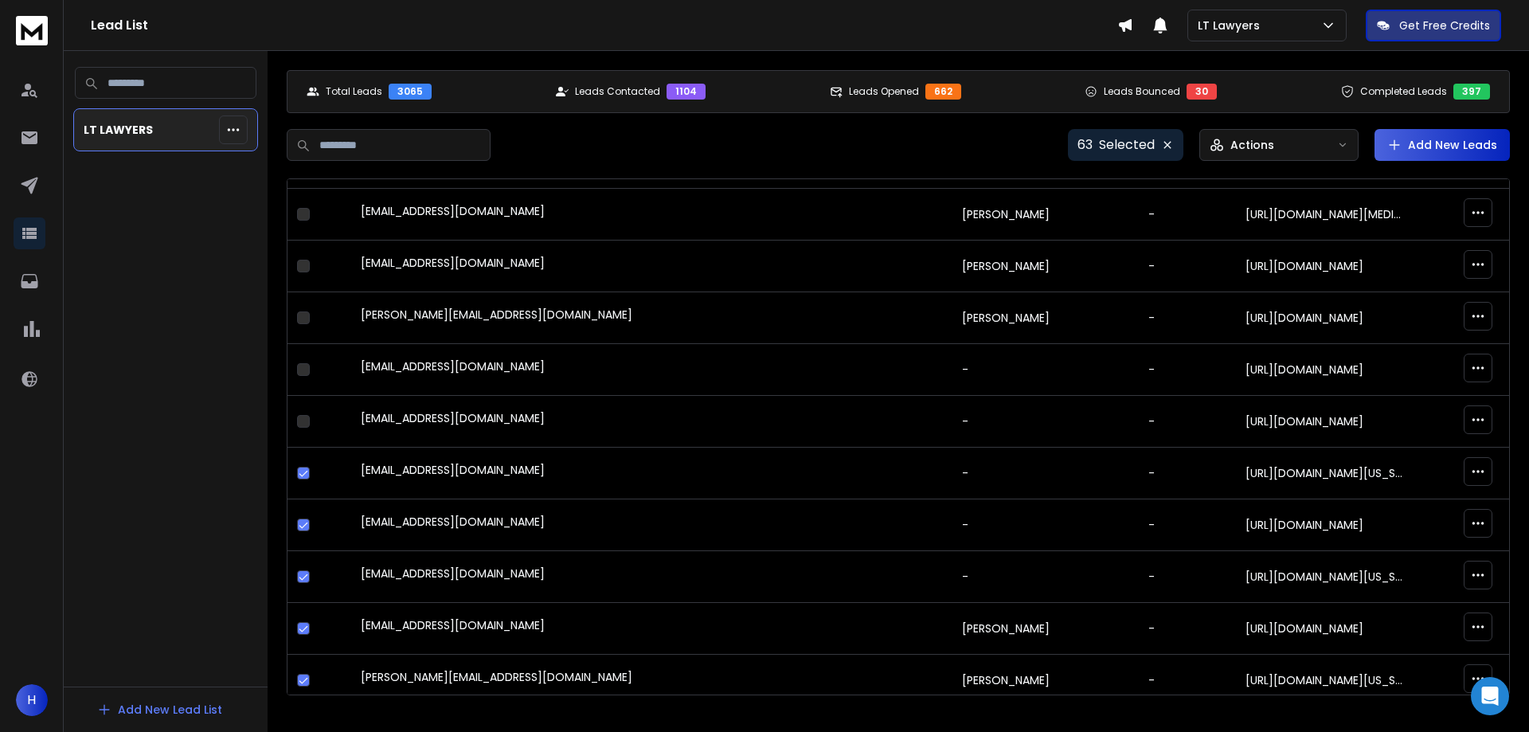
drag, startPoint x: 301, startPoint y: 424, endPoint x: 304, endPoint y: 315, distance: 109.9
click at [301, 421] on button "button" at bounding box center [303, 421] width 13 height 13
click at [303, 372] on button "button" at bounding box center [303, 369] width 13 height 13
click at [304, 315] on button "button" at bounding box center [303, 317] width 13 height 13
click at [303, 269] on button "button" at bounding box center [303, 266] width 13 height 13
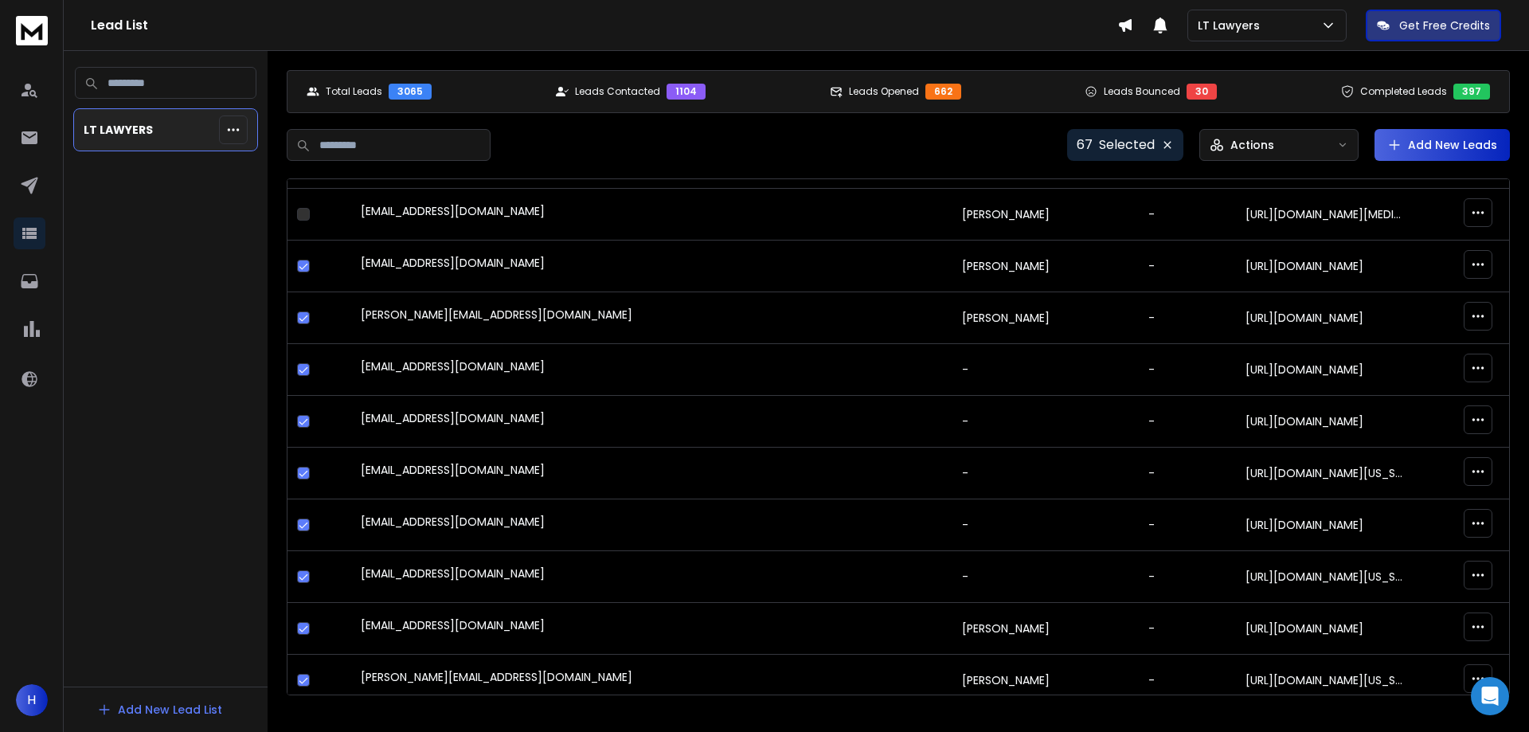
click at [303, 215] on button "button" at bounding box center [303, 214] width 13 height 13
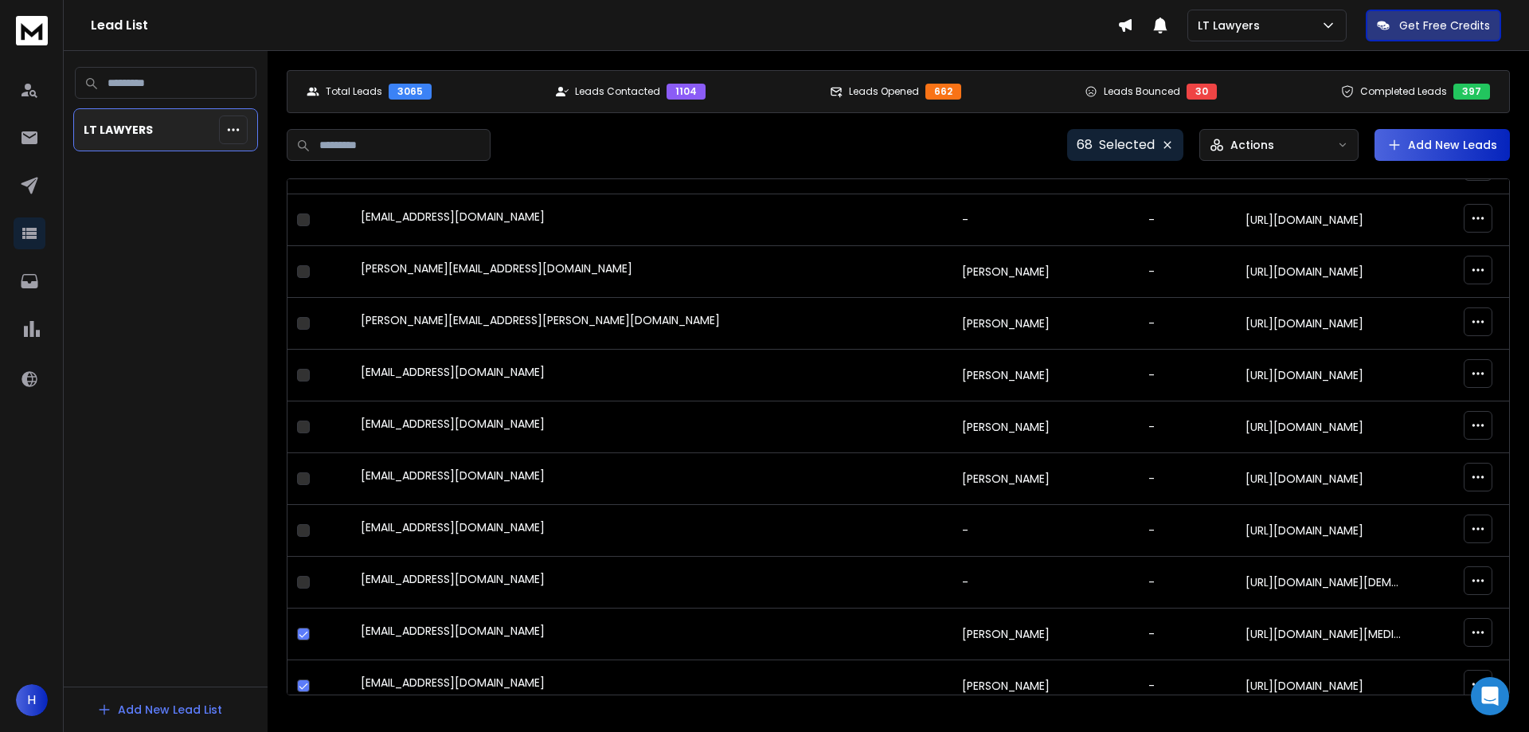
scroll to position [154701, 0]
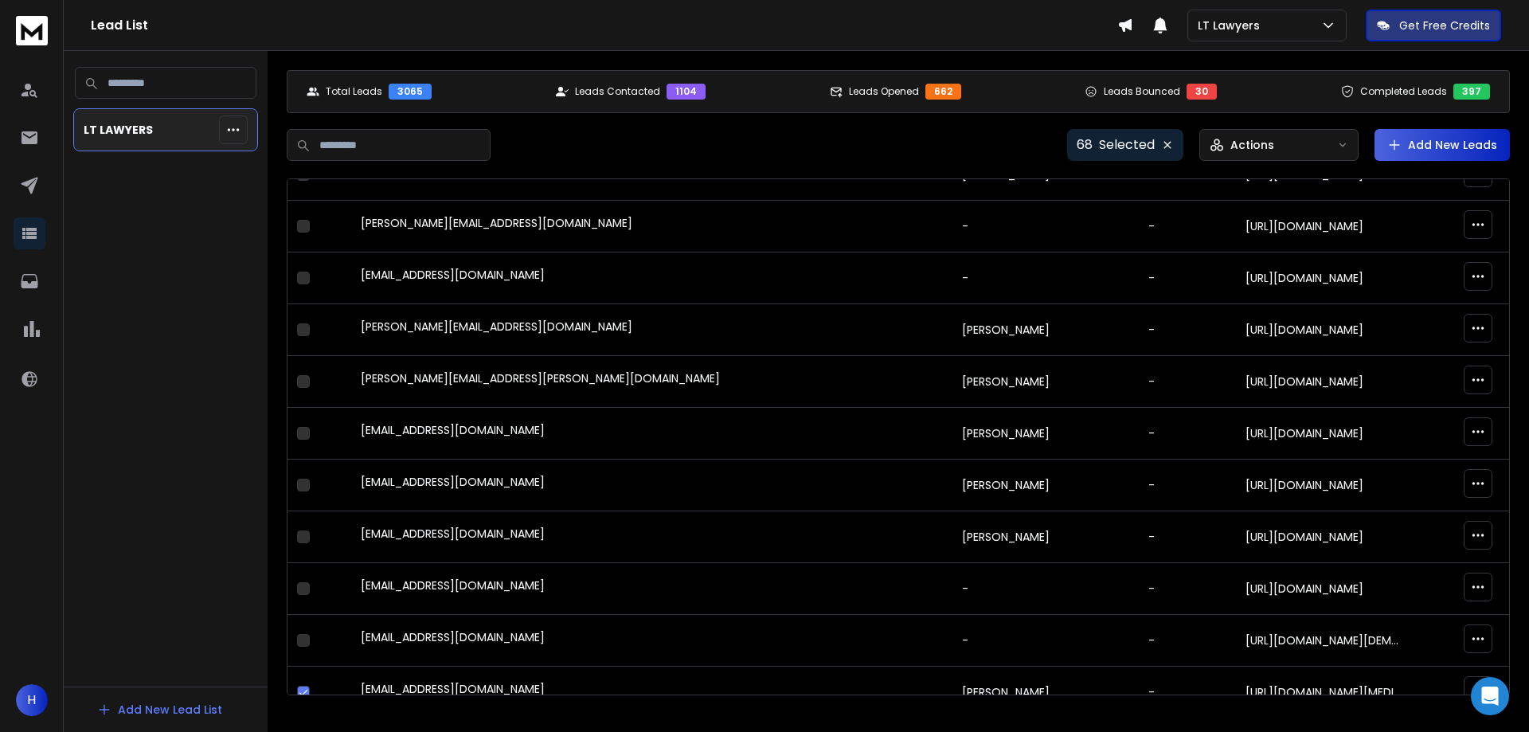
click at [305, 639] on button "button" at bounding box center [303, 640] width 13 height 13
click at [303, 586] on button "button" at bounding box center [303, 588] width 13 height 13
click at [301, 542] on button "button" at bounding box center [303, 536] width 13 height 13
click at [300, 485] on button "button" at bounding box center [303, 485] width 13 height 13
click at [301, 426] on td at bounding box center [319, 434] width 64 height 52
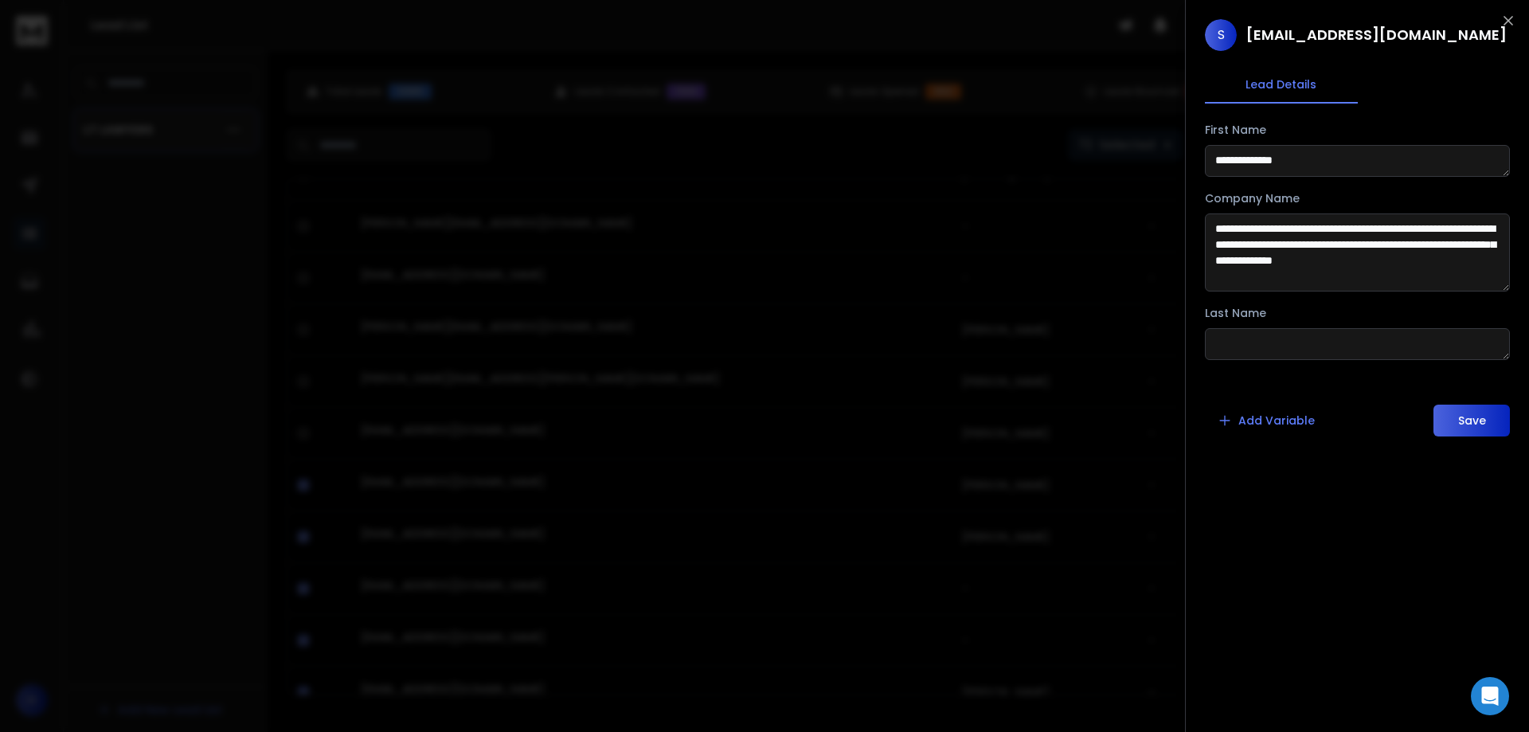
click at [279, 270] on div at bounding box center [764, 366] width 1529 height 732
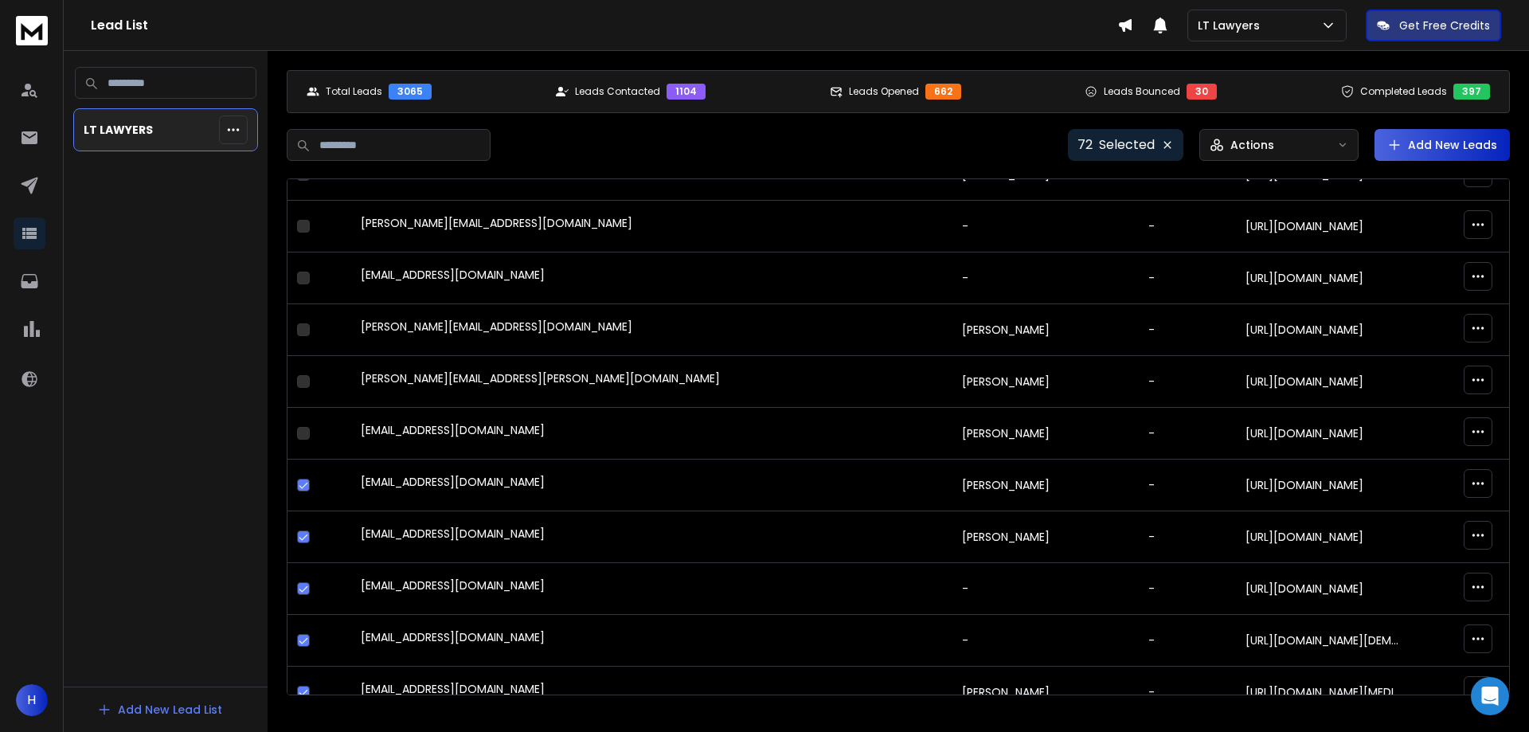
drag, startPoint x: 302, startPoint y: 436, endPoint x: 299, endPoint y: 385, distance: 51.0
click at [302, 432] on button "button" at bounding box center [303, 433] width 13 height 13
drag, startPoint x: 301, startPoint y: 382, endPoint x: 299, endPoint y: 331, distance: 51.0
click at [302, 381] on button "button" at bounding box center [303, 381] width 13 height 13
click at [301, 328] on button "button" at bounding box center [303, 329] width 13 height 13
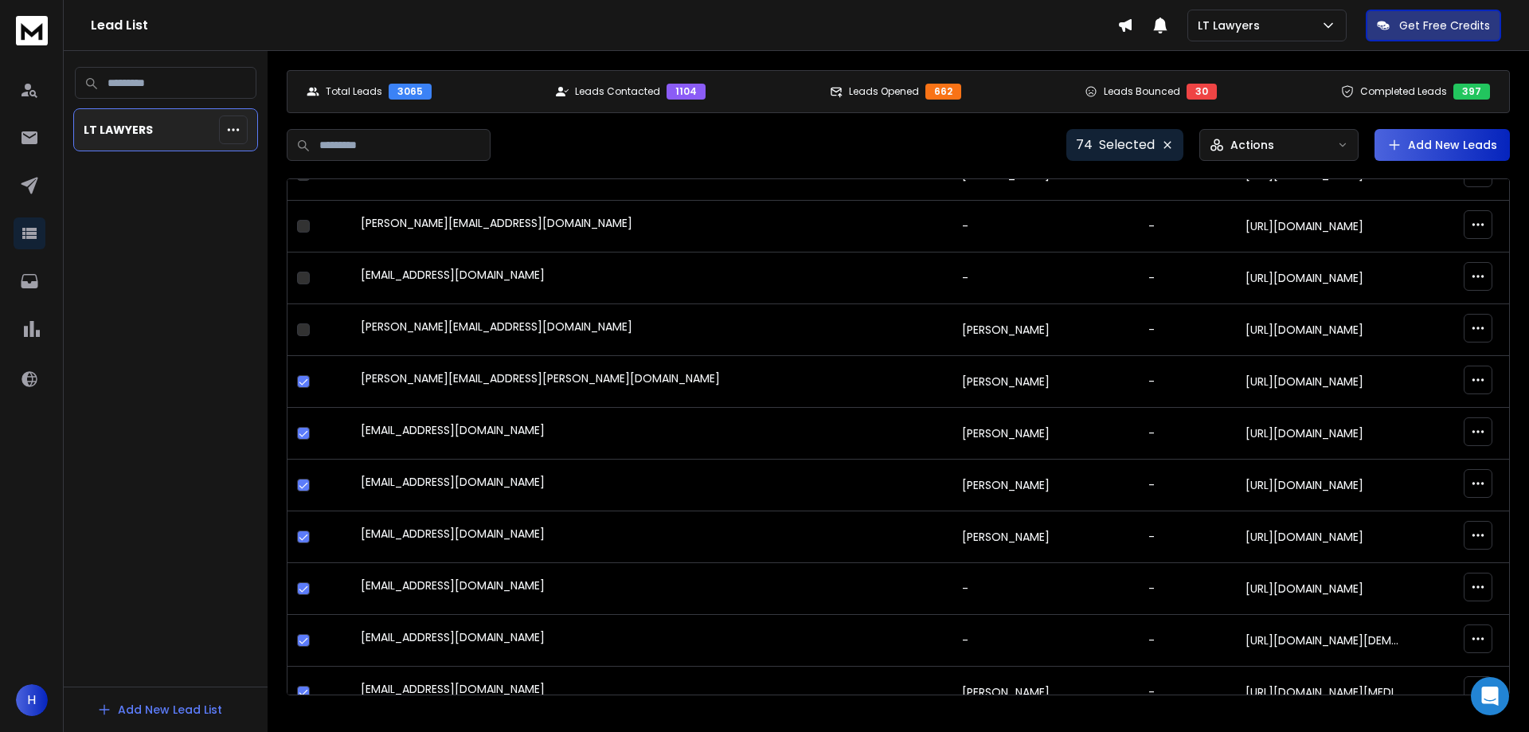
click at [300, 278] on button "button" at bounding box center [303, 278] width 13 height 13
click at [304, 225] on button "button" at bounding box center [303, 226] width 13 height 13
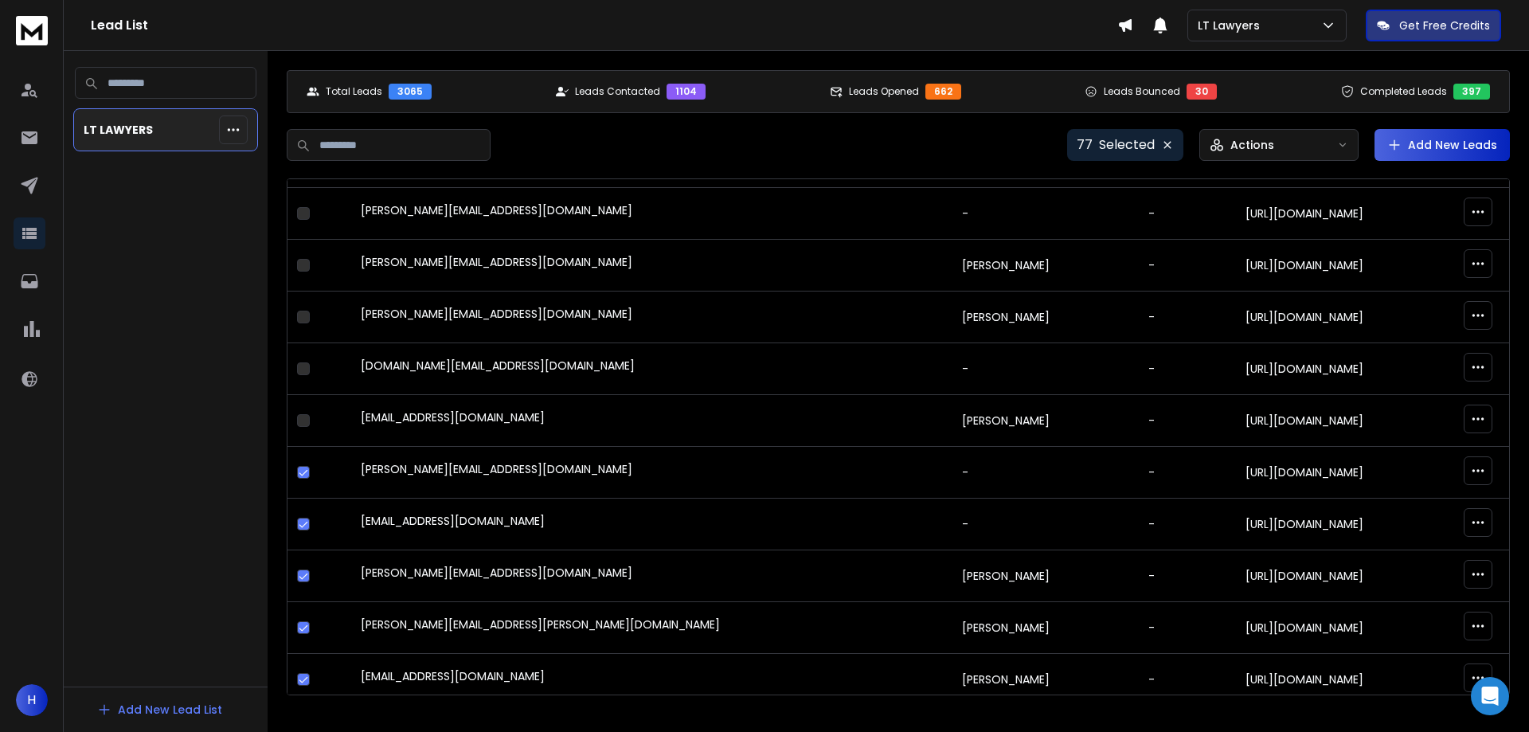
scroll to position [154383, 0]
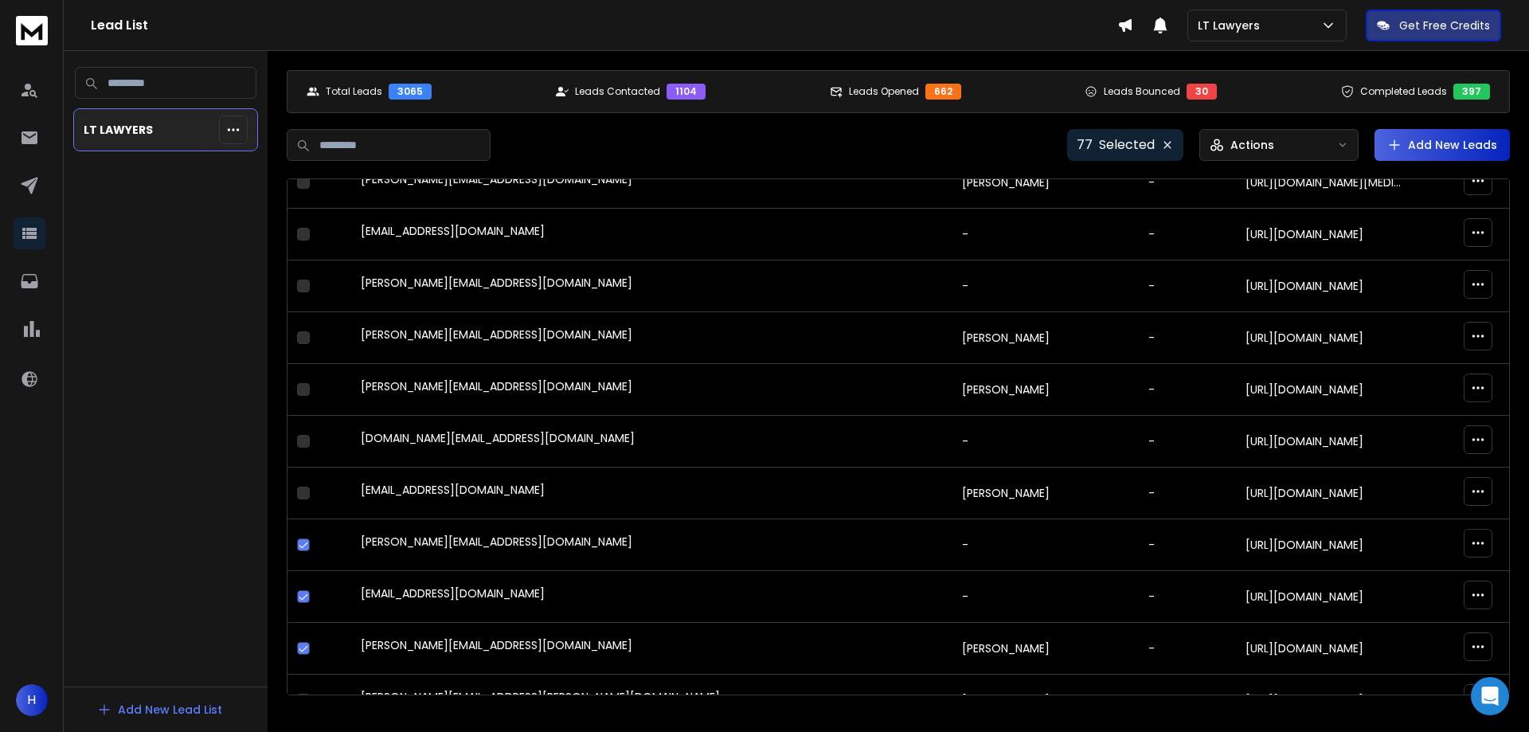
click at [306, 491] on button "button" at bounding box center [303, 493] width 13 height 13
click at [303, 443] on button "button" at bounding box center [303, 441] width 13 height 13
click at [302, 389] on button "button" at bounding box center [303, 389] width 13 height 13
drag, startPoint x: 299, startPoint y: 339, endPoint x: 303, endPoint y: 235, distance: 104.4
click at [299, 338] on button "button" at bounding box center [303, 337] width 13 height 13
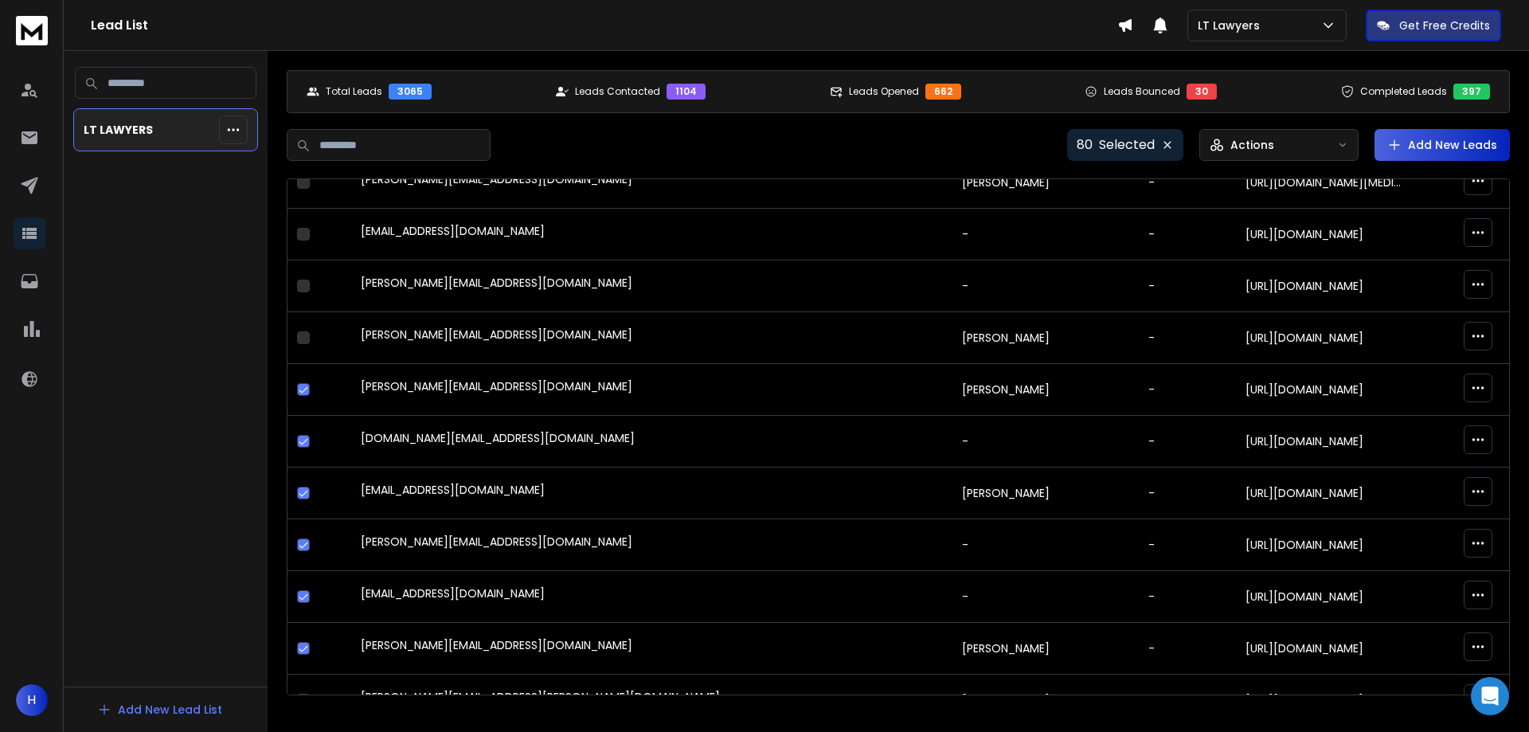
click at [305, 286] on button "button" at bounding box center [303, 286] width 13 height 13
click at [303, 235] on button "button" at bounding box center [303, 234] width 13 height 13
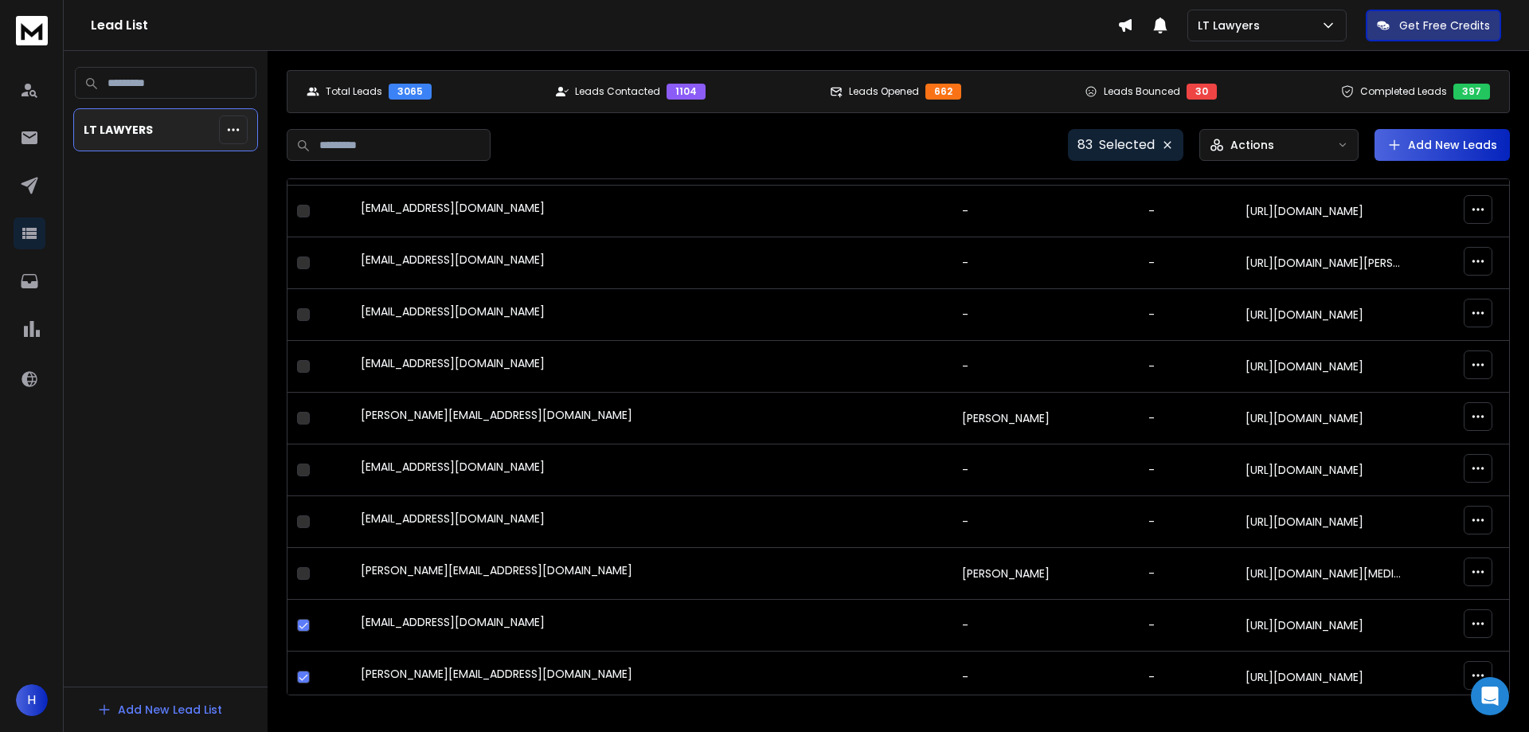
scroll to position [153985, 0]
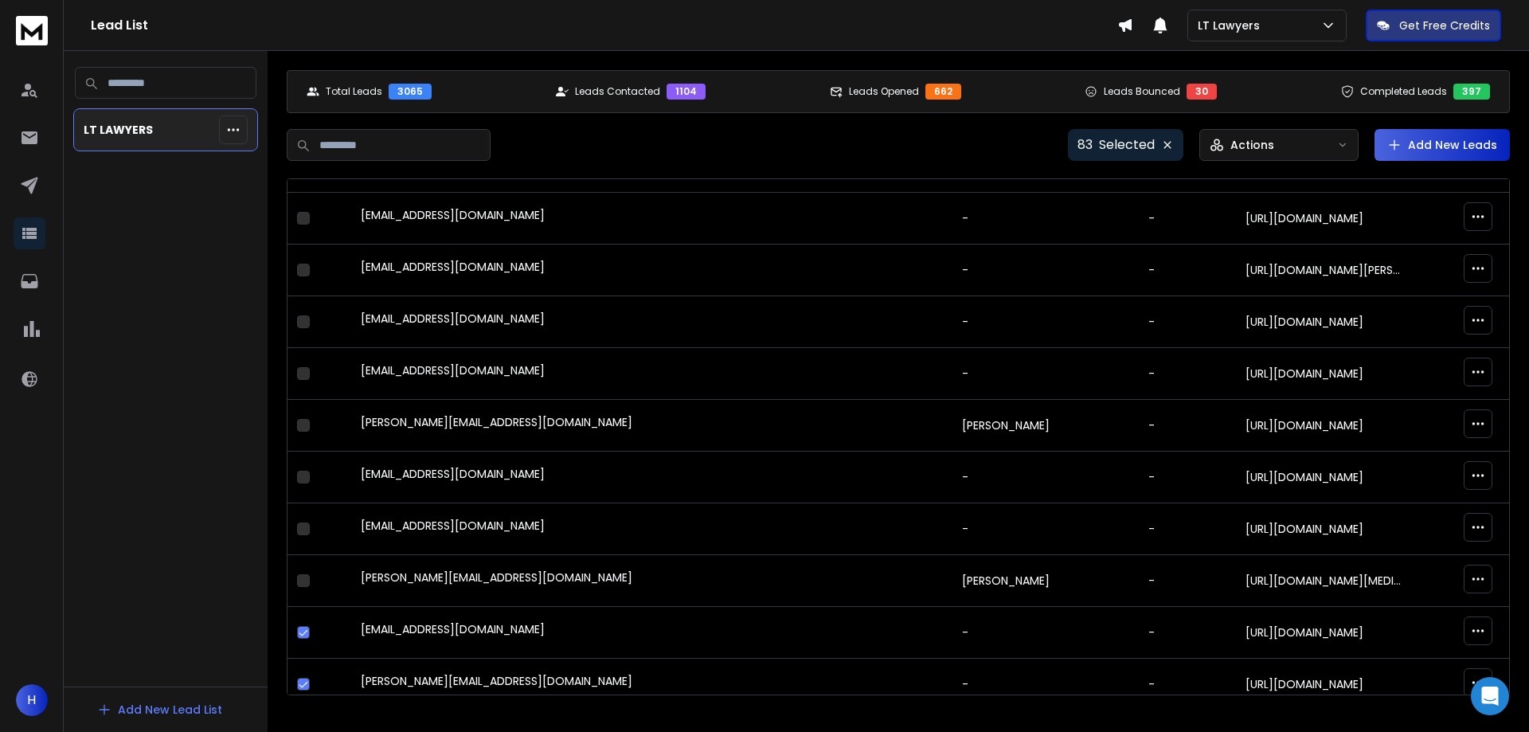
drag, startPoint x: 299, startPoint y: 584, endPoint x: 303, endPoint y: 328, distance: 255.7
click at [299, 580] on button "button" at bounding box center [303, 580] width 13 height 13
click at [299, 530] on button "button" at bounding box center [303, 528] width 13 height 13
click at [301, 481] on button "button" at bounding box center [303, 477] width 13 height 13
click at [304, 426] on button "button" at bounding box center [303, 425] width 13 height 13
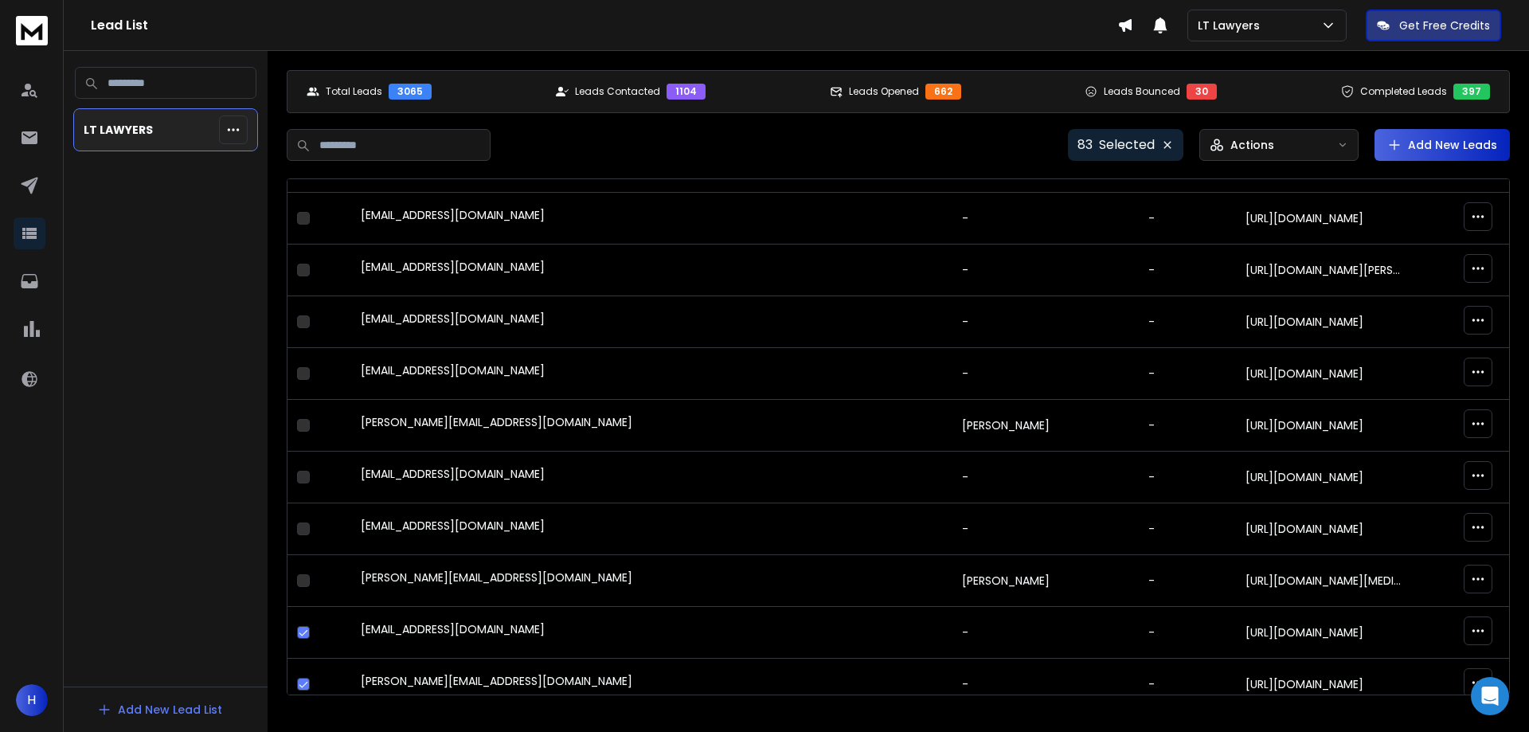
click at [307, 374] on button "button" at bounding box center [303, 373] width 13 height 13
click at [303, 328] on td at bounding box center [319, 322] width 64 height 52
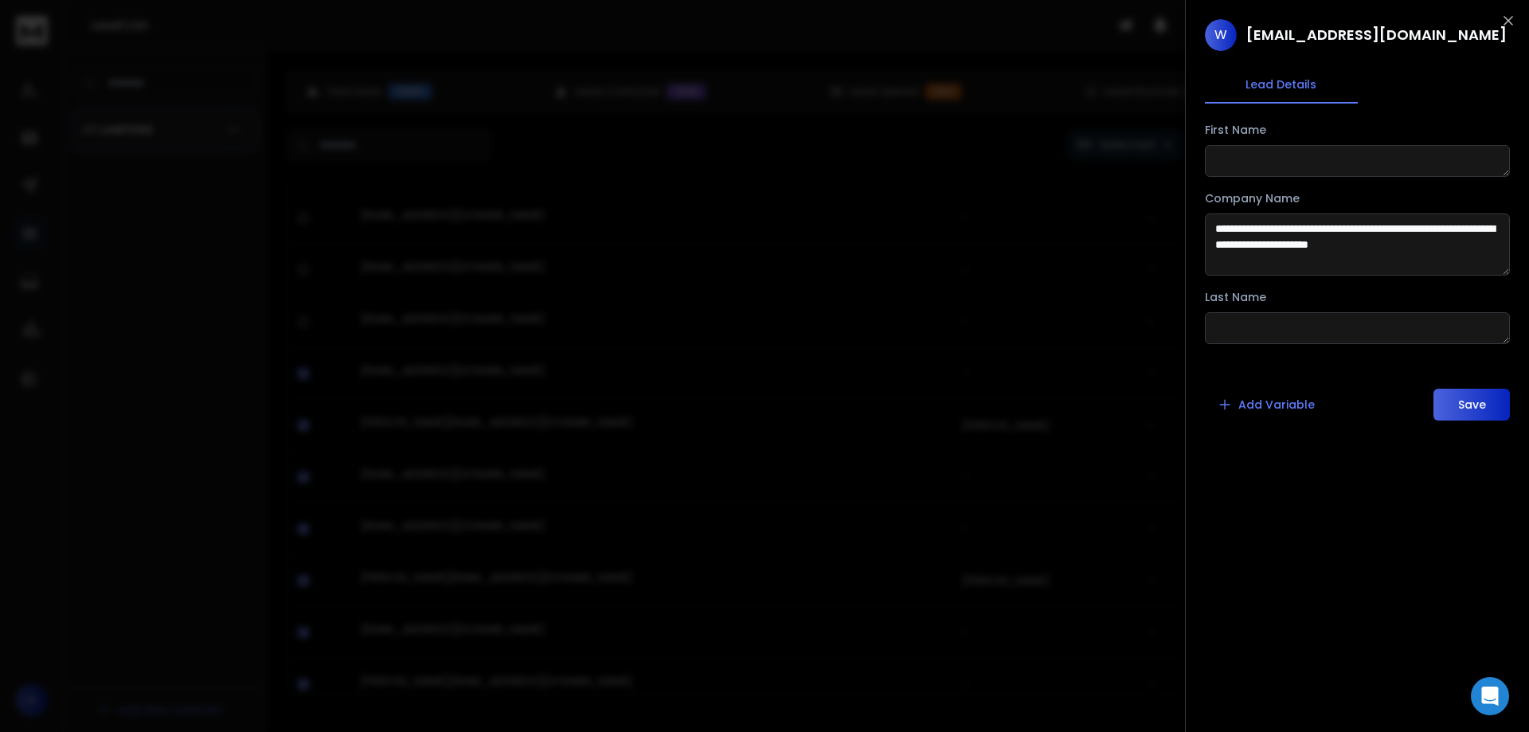
click at [148, 501] on div at bounding box center [764, 366] width 1529 height 732
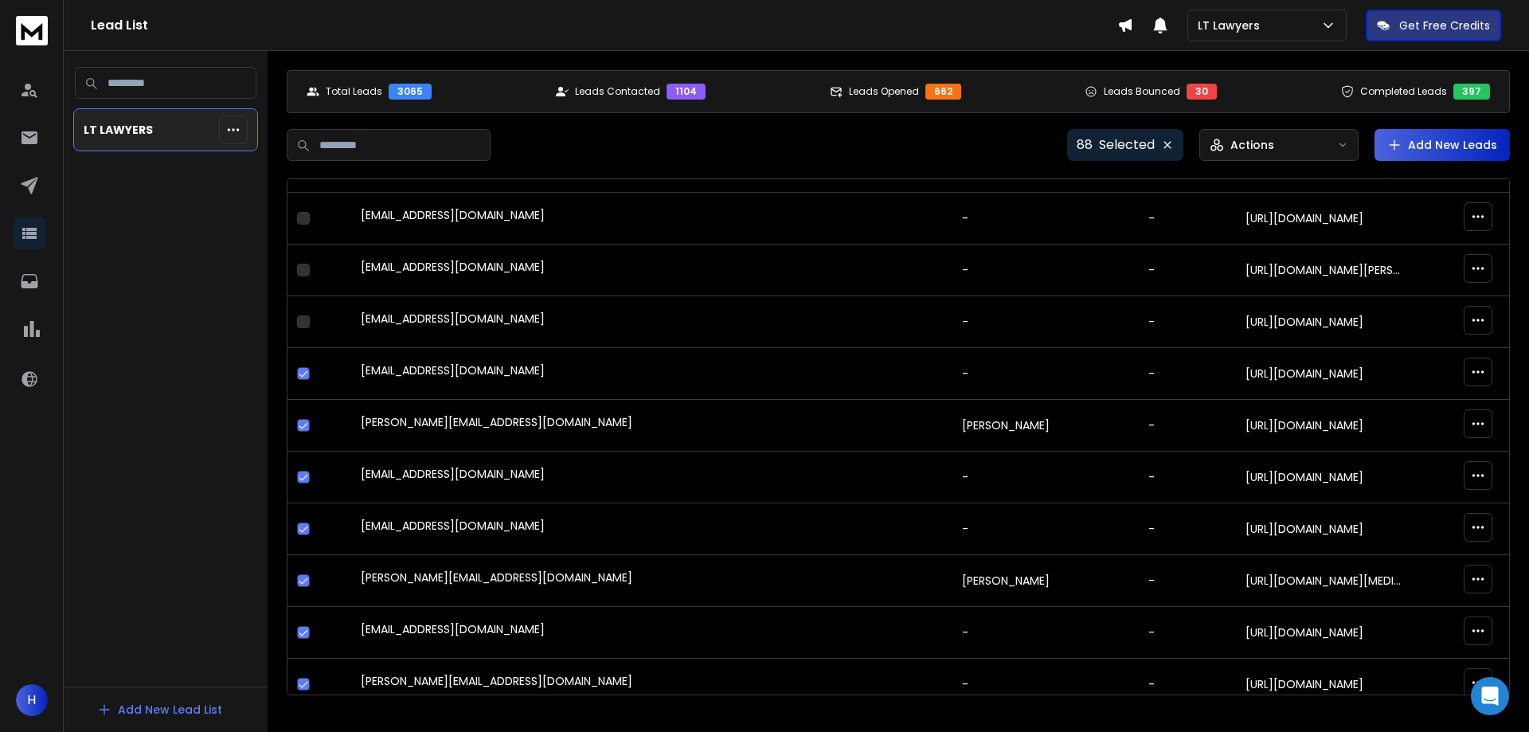
click at [304, 324] on button "button" at bounding box center [303, 321] width 13 height 13
click at [303, 269] on button "button" at bounding box center [303, 270] width 13 height 13
click at [302, 216] on button "button" at bounding box center [303, 218] width 13 height 13
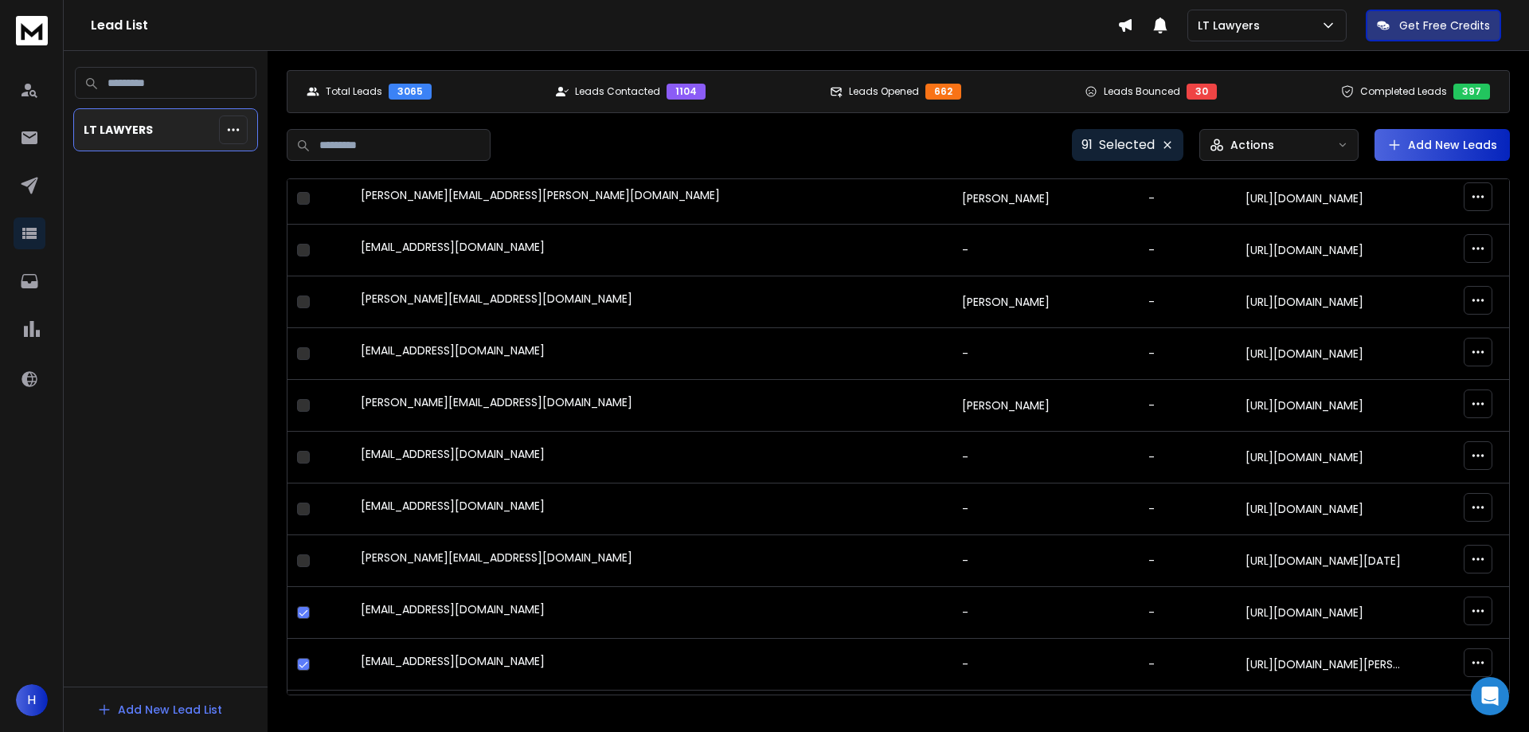
scroll to position [153586, 0]
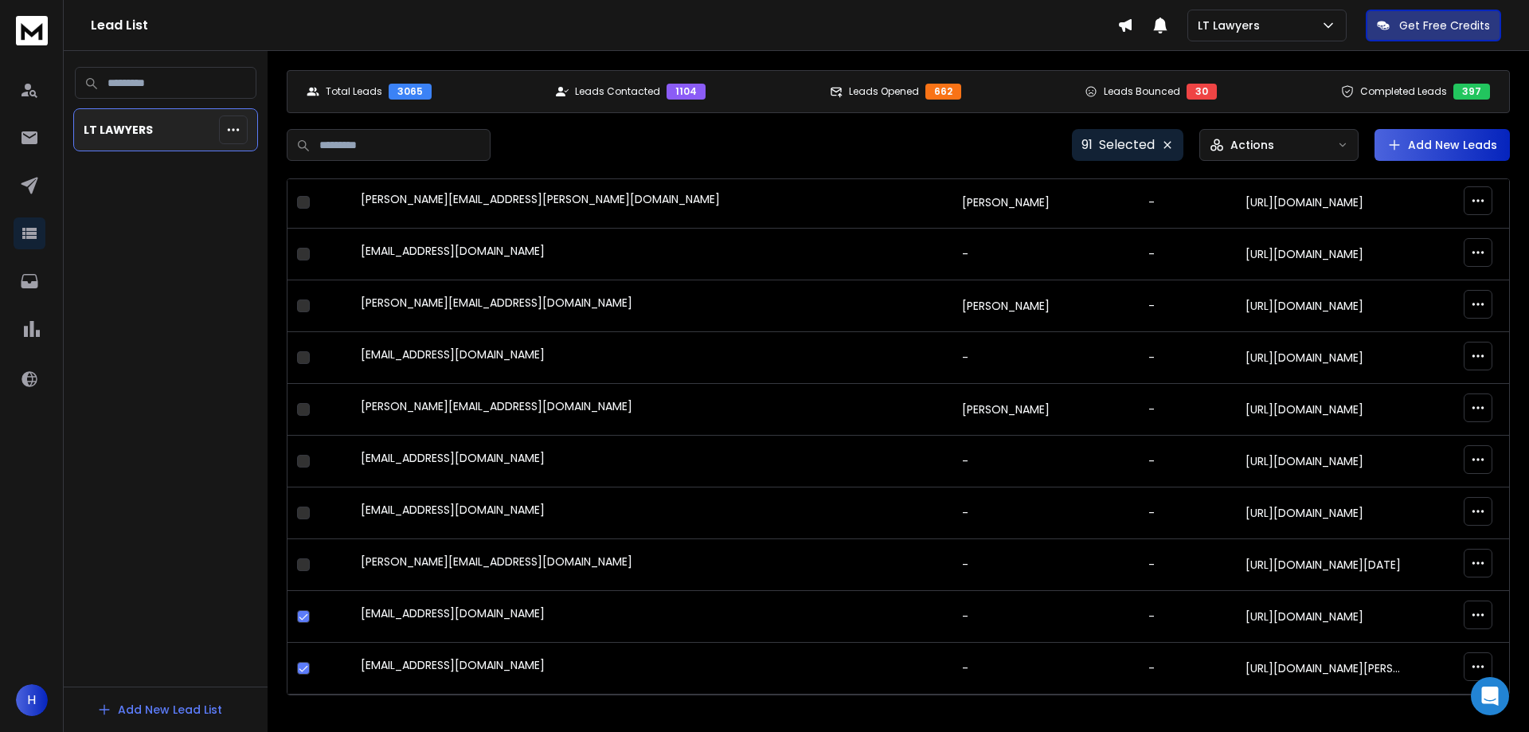
click at [301, 562] on button "button" at bounding box center [303, 564] width 13 height 13
click at [303, 513] on button "button" at bounding box center [303, 512] width 13 height 13
click at [303, 460] on button "button" at bounding box center [303, 461] width 13 height 13
click at [302, 407] on button "button" at bounding box center [303, 409] width 13 height 13
drag, startPoint x: 300, startPoint y: 358, endPoint x: 300, endPoint y: 304, distance: 54.2
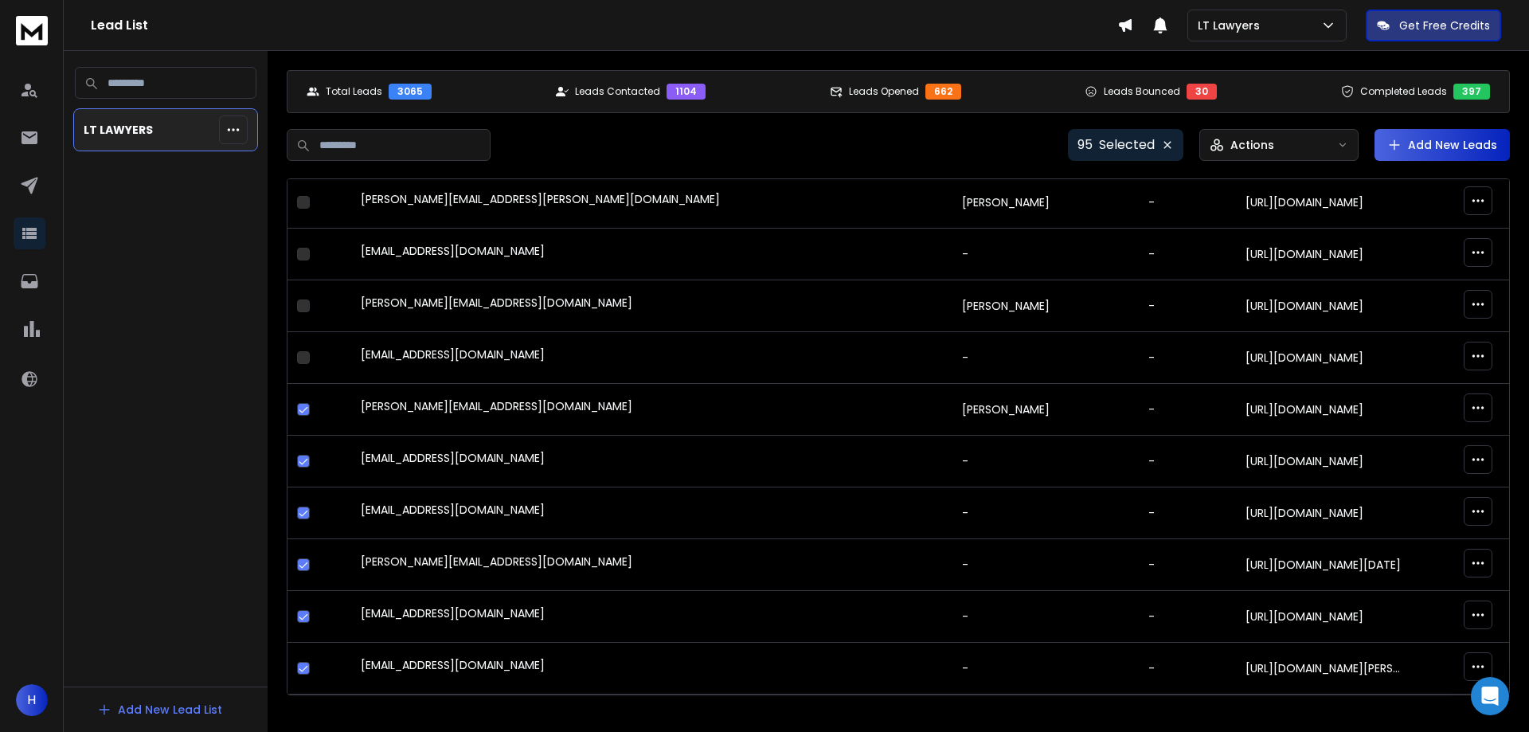
click at [301, 354] on button "button" at bounding box center [303, 357] width 13 height 13
click at [300, 304] on button "button" at bounding box center [303, 305] width 13 height 13
click at [303, 250] on button "button" at bounding box center [303, 254] width 13 height 13
click at [303, 204] on button "button" at bounding box center [303, 202] width 13 height 13
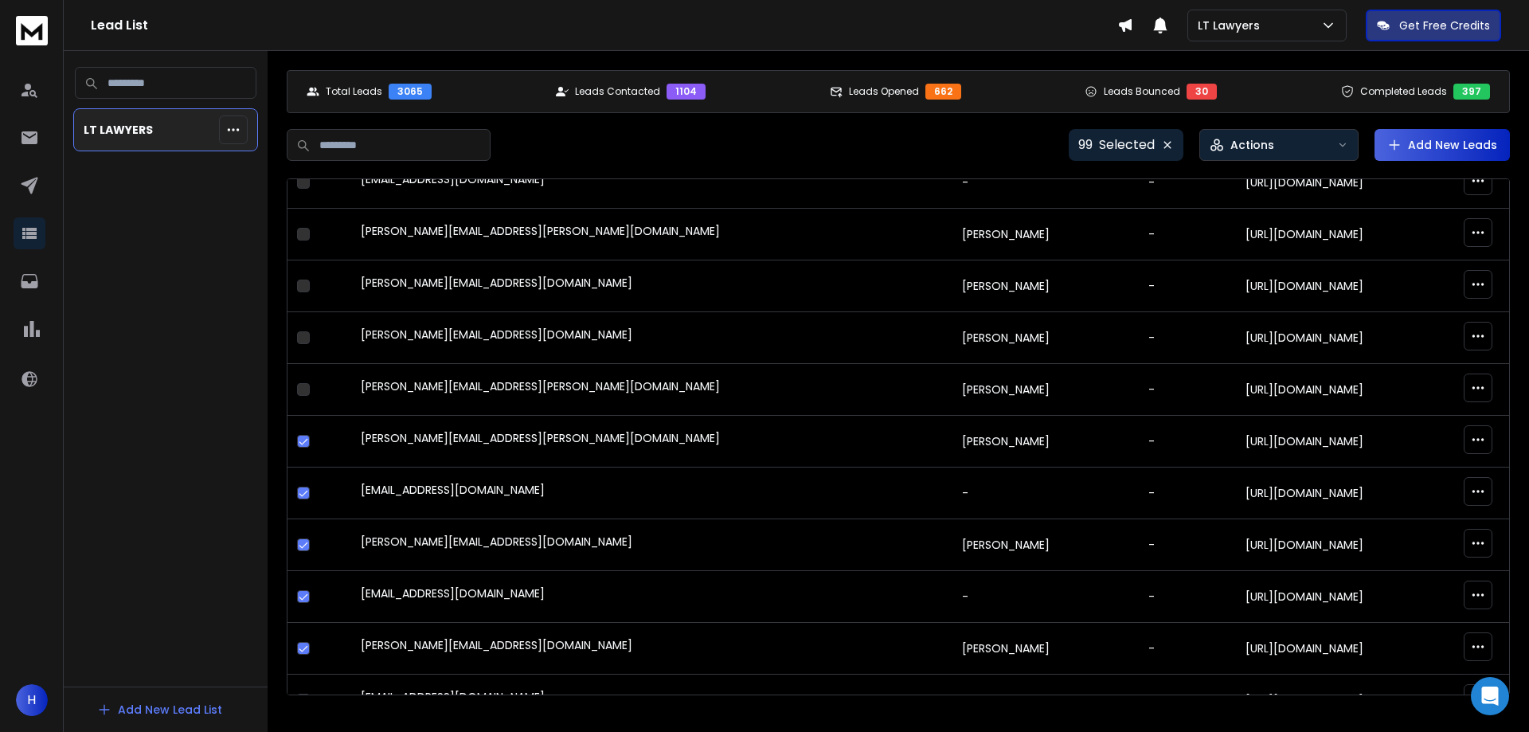
click at [1252, 141] on p "Actions" at bounding box center [1252, 145] width 44 height 16
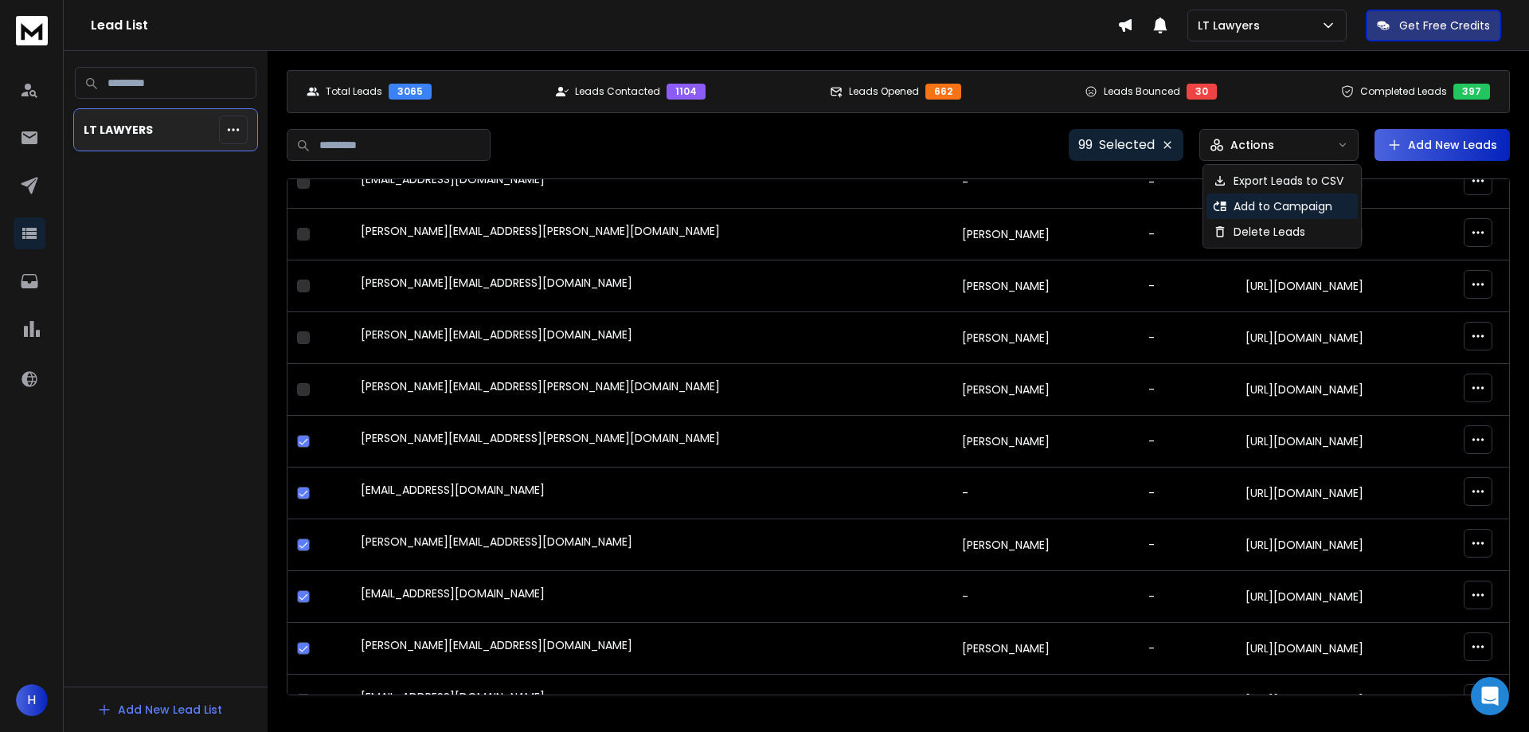
click at [1263, 201] on p "Add to Campaign" at bounding box center [1283, 206] width 99 height 16
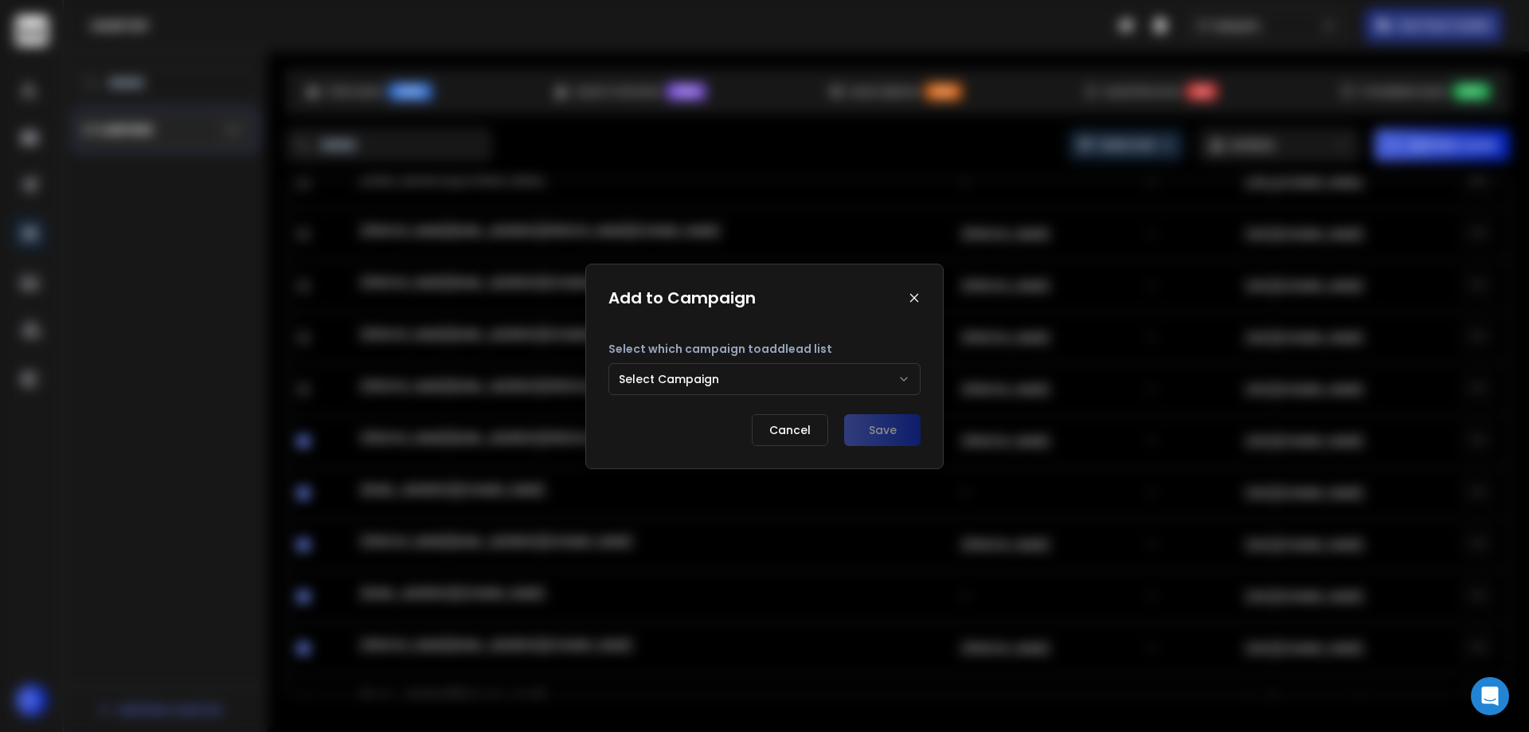
click at [761, 381] on button "Select Campaign" at bounding box center [764, 379] width 312 height 32
click at [873, 429] on button "Save" at bounding box center [882, 430] width 76 height 32
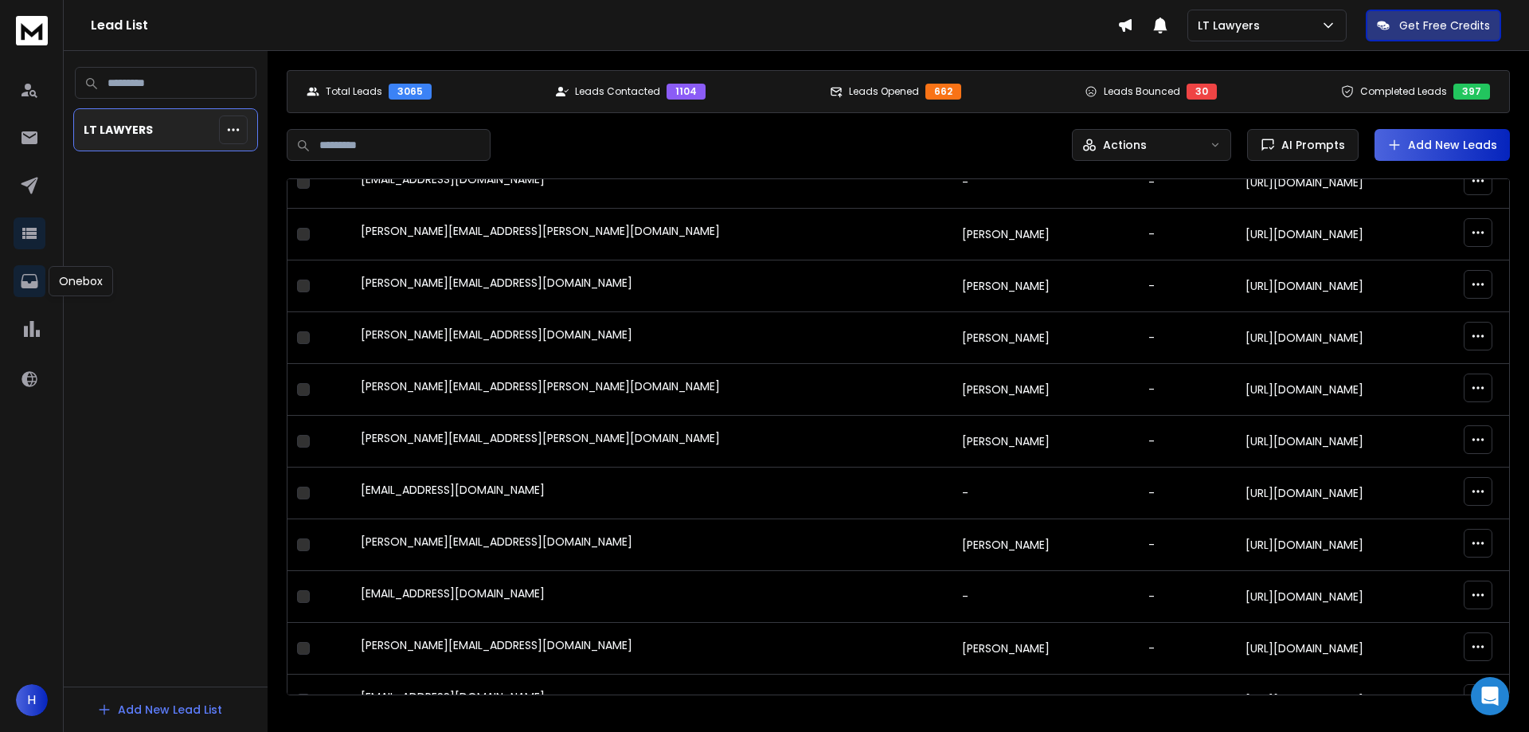
click at [22, 284] on icon at bounding box center [29, 281] width 17 height 14
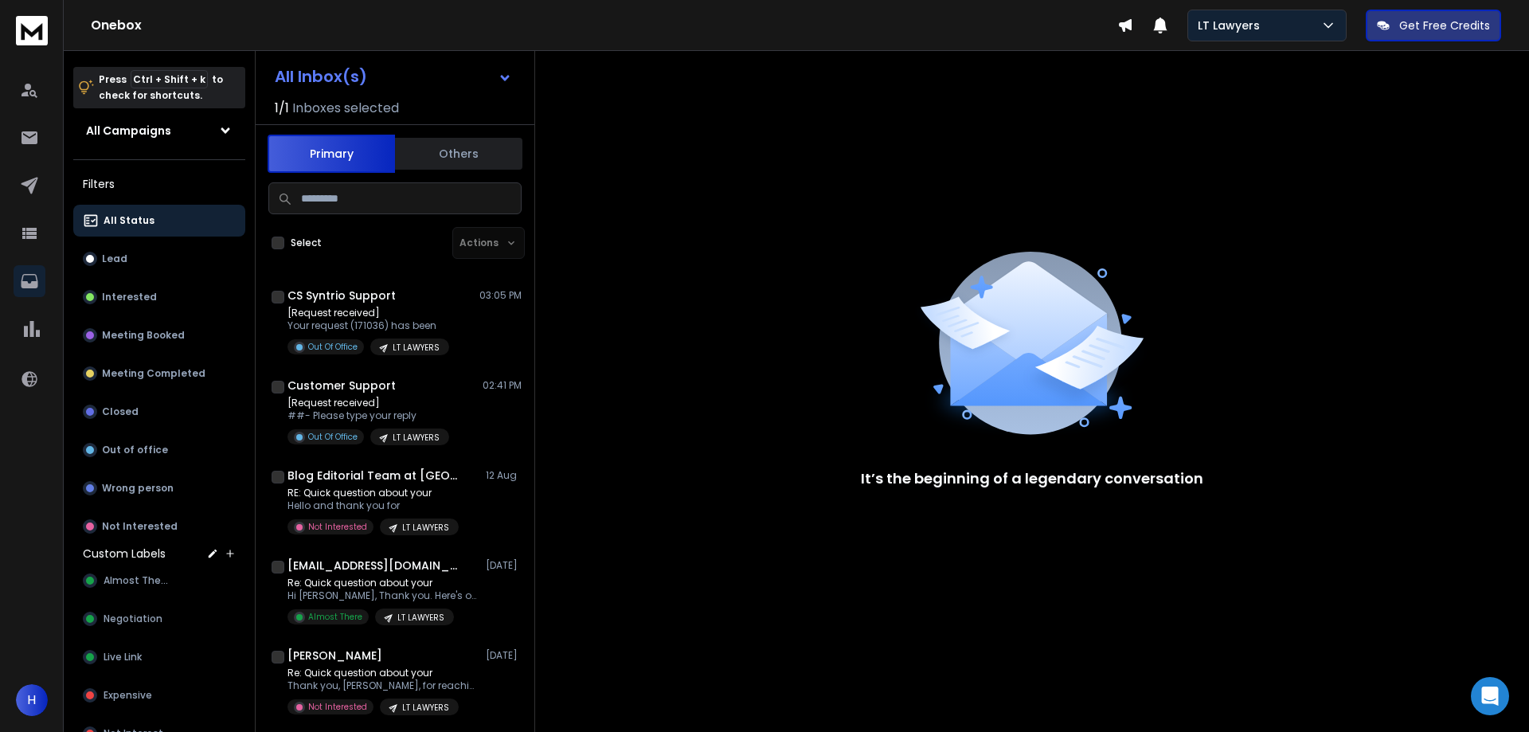
click at [1273, 18] on div "LT Lawyers" at bounding box center [1267, 26] width 139 height 16
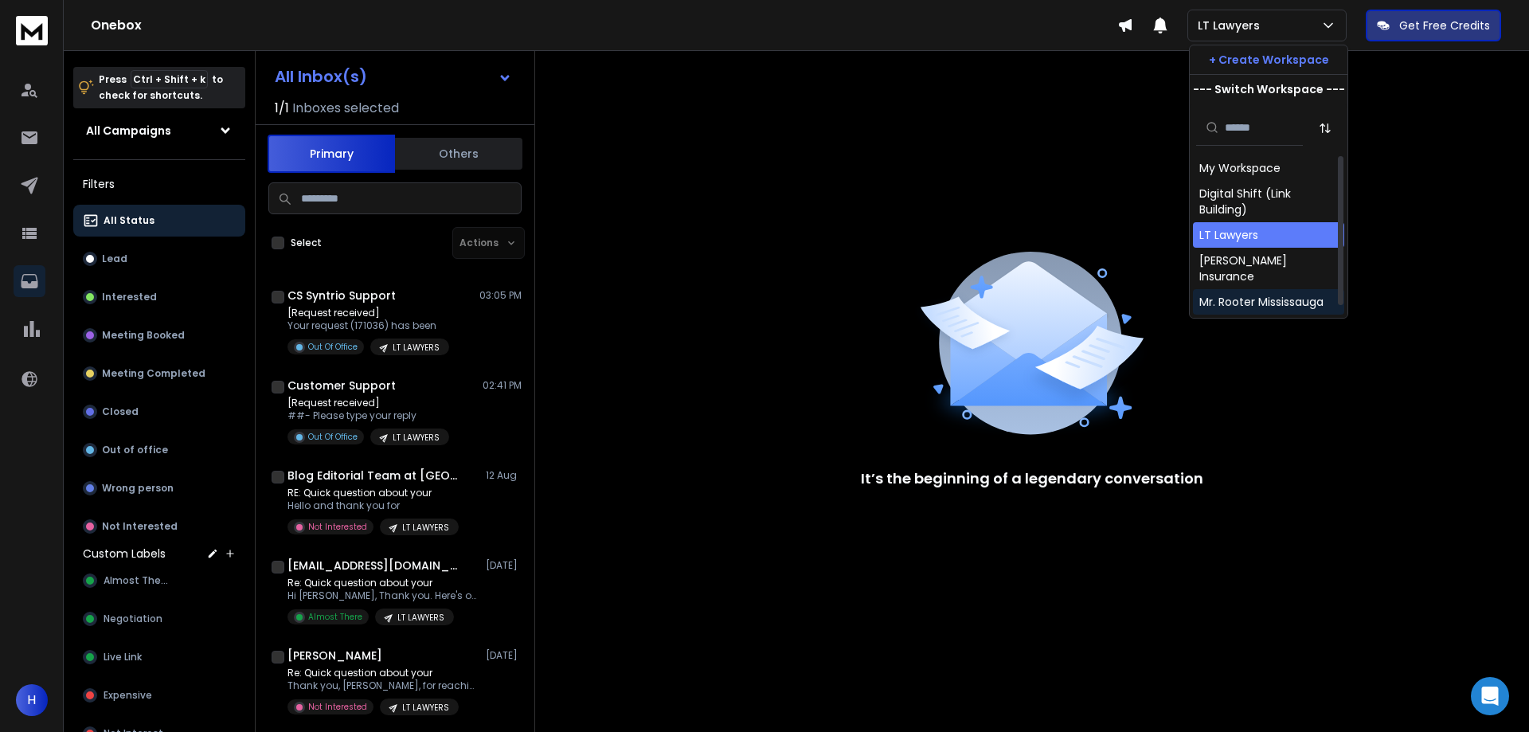
click at [1244, 294] on div "Mr. Rooter Mississauga" at bounding box center [1261, 302] width 124 height 16
